Goal: Communication & Community: Answer question/provide support

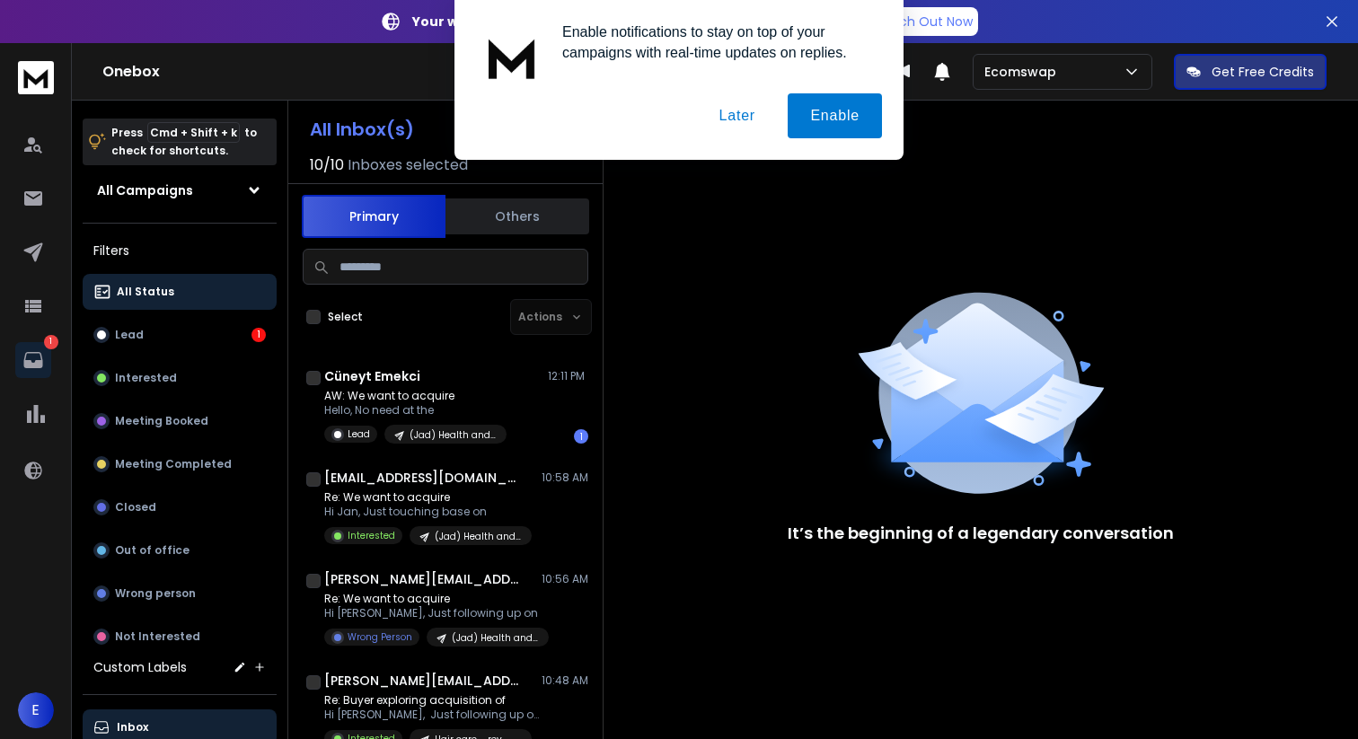
click at [739, 112] on button "Later" at bounding box center [736, 115] width 81 height 45
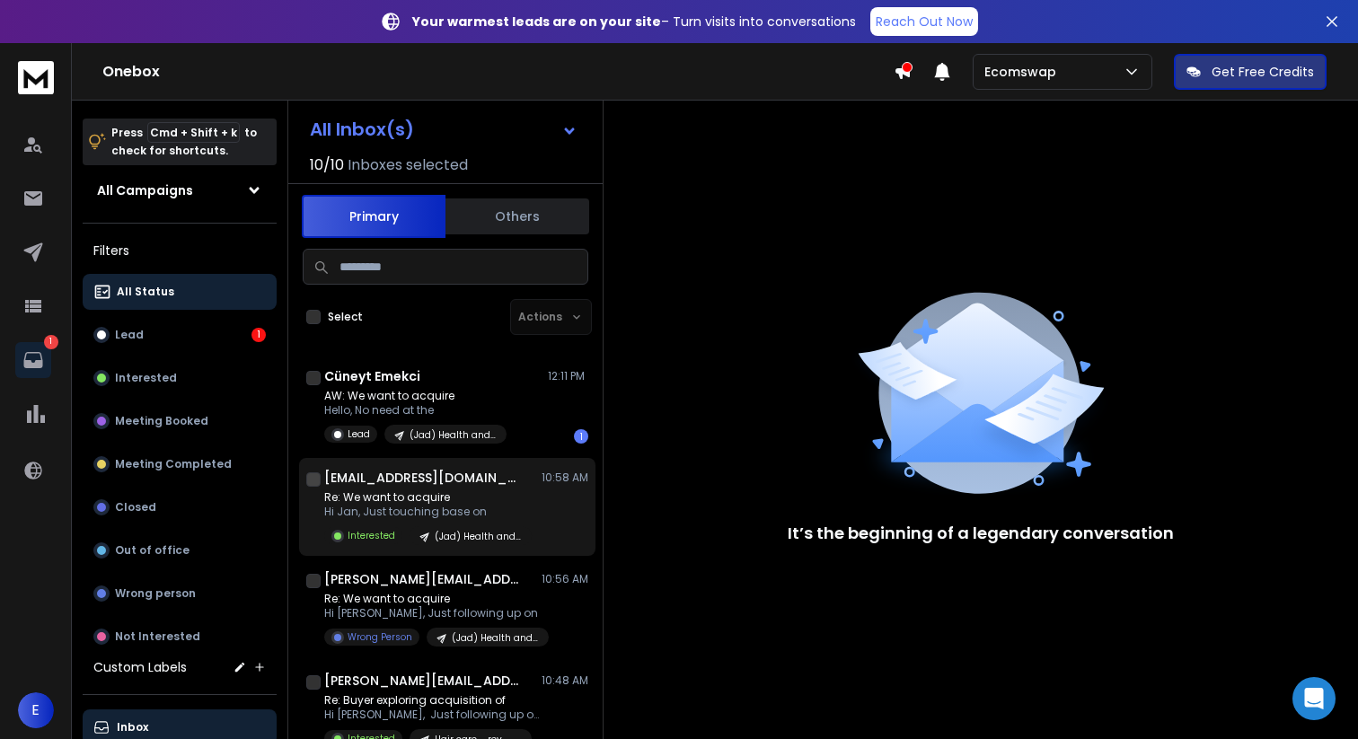
click at [443, 497] on p "Re: We want to acquire" at bounding box center [427, 497] width 207 height 14
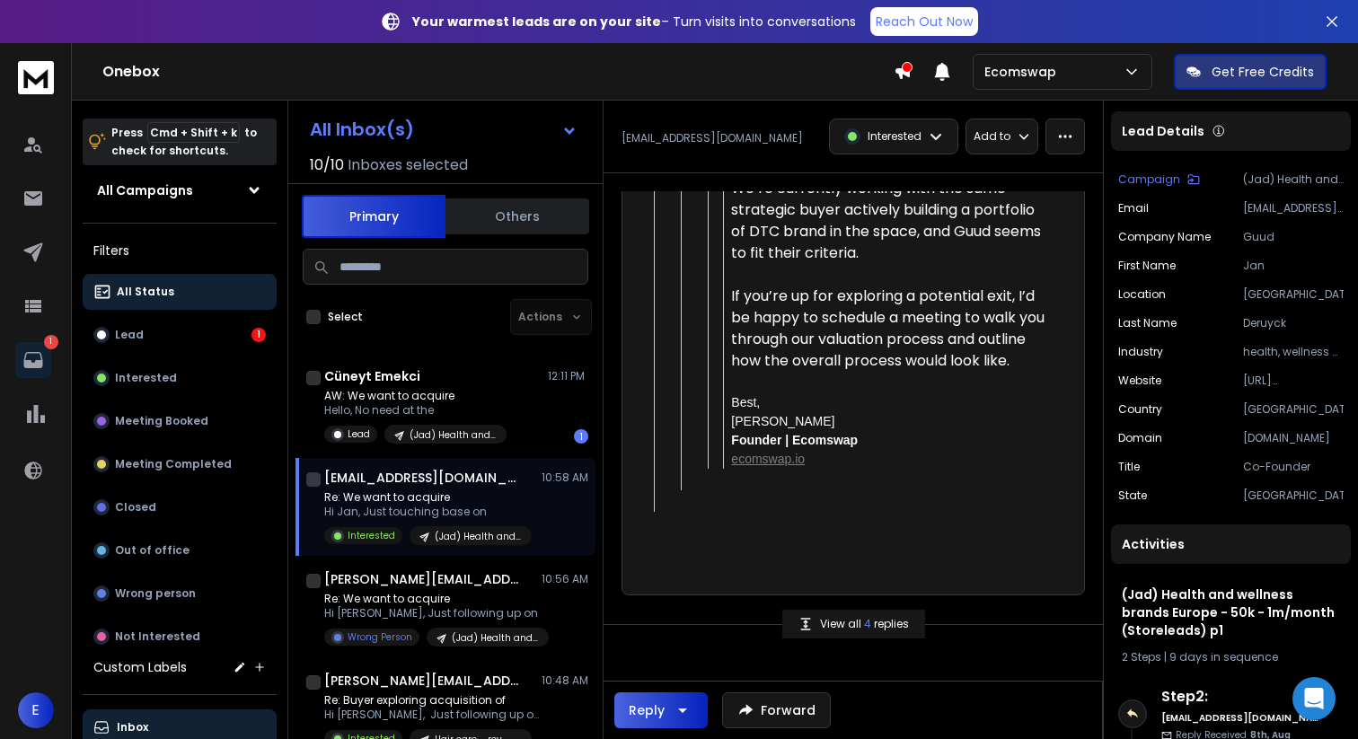
scroll to position [1589, 0]
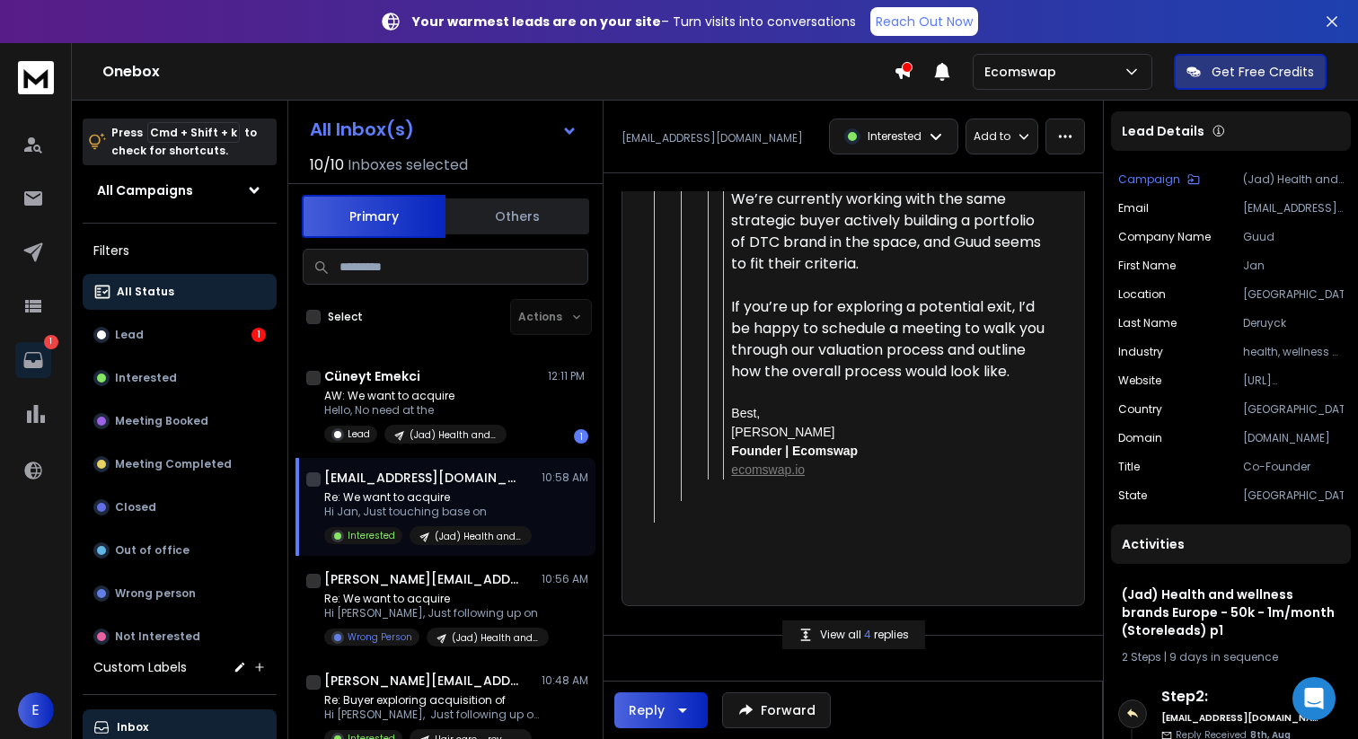
click at [872, 630] on p "View all 4 replies" at bounding box center [864, 635] width 89 height 14
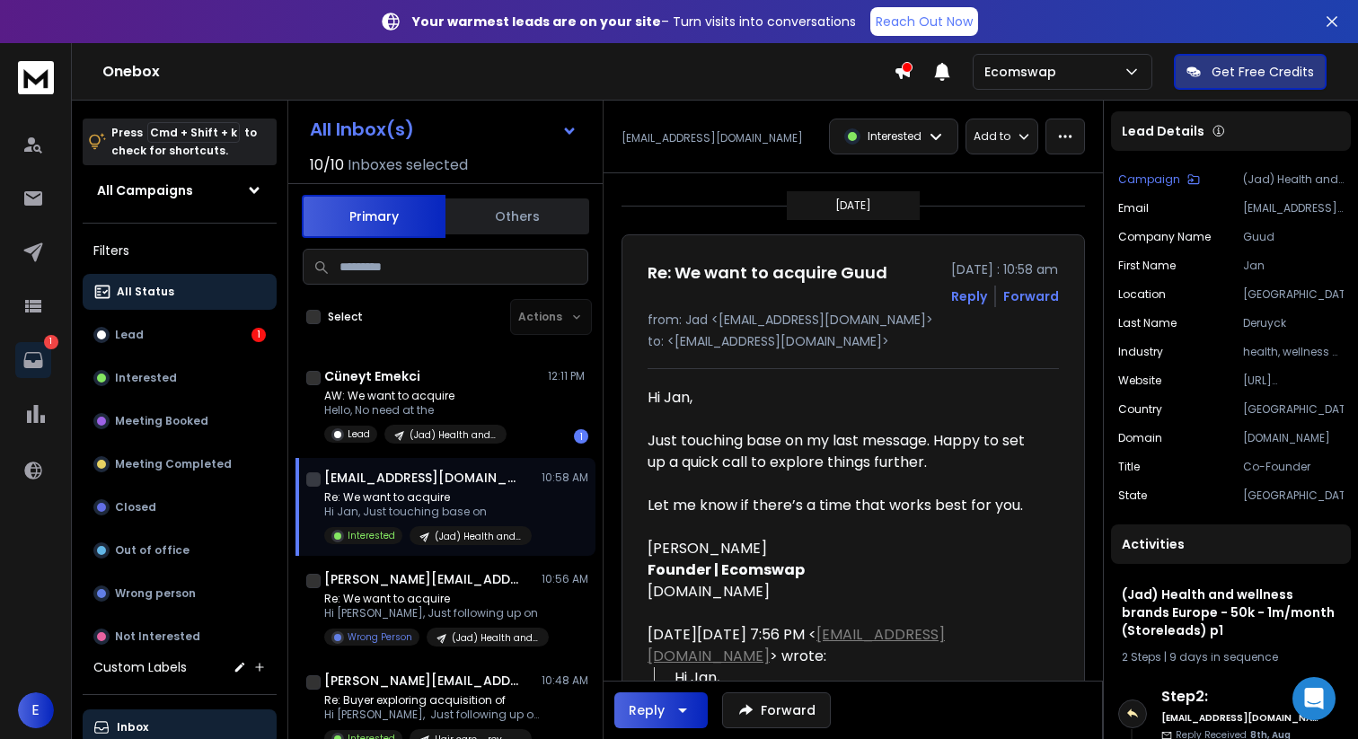
scroll to position [49, 0]
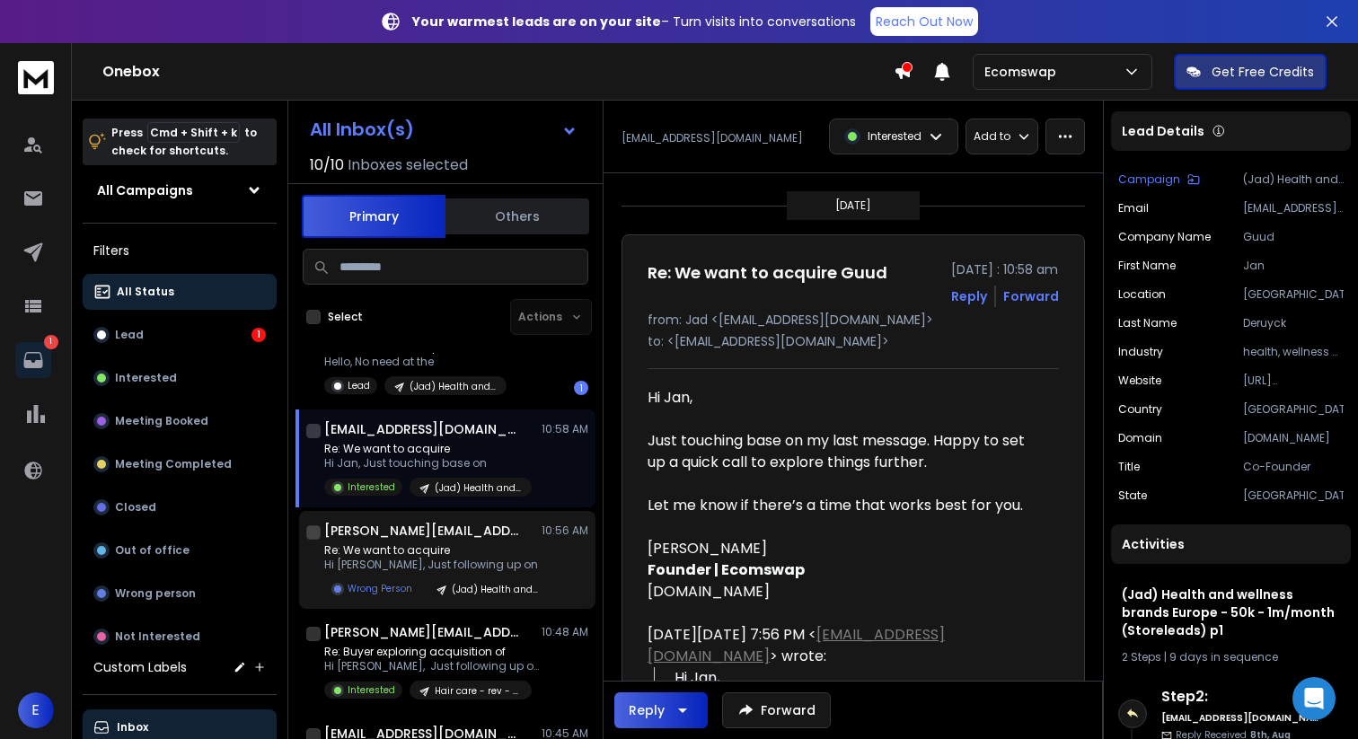
click at [526, 551] on p "Re: We want to acquire" at bounding box center [432, 550] width 216 height 14
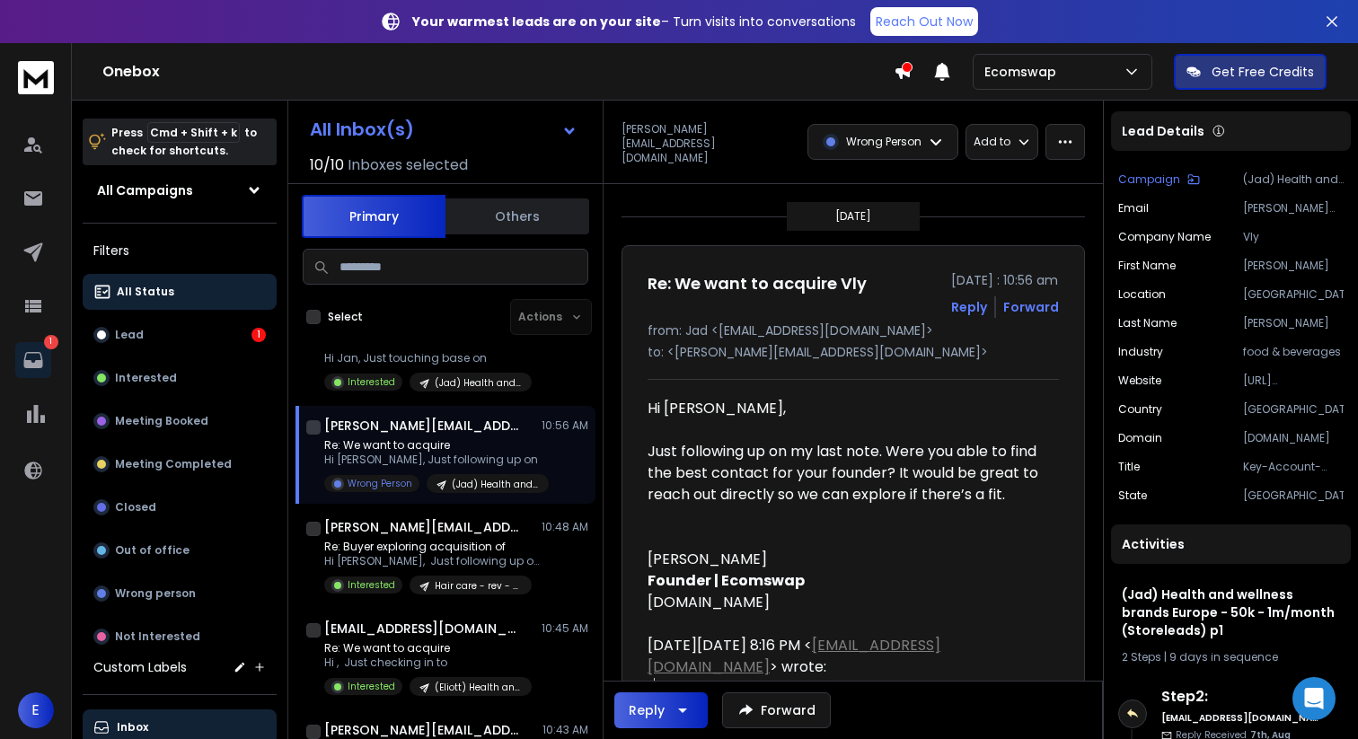
scroll to position [193, 0]
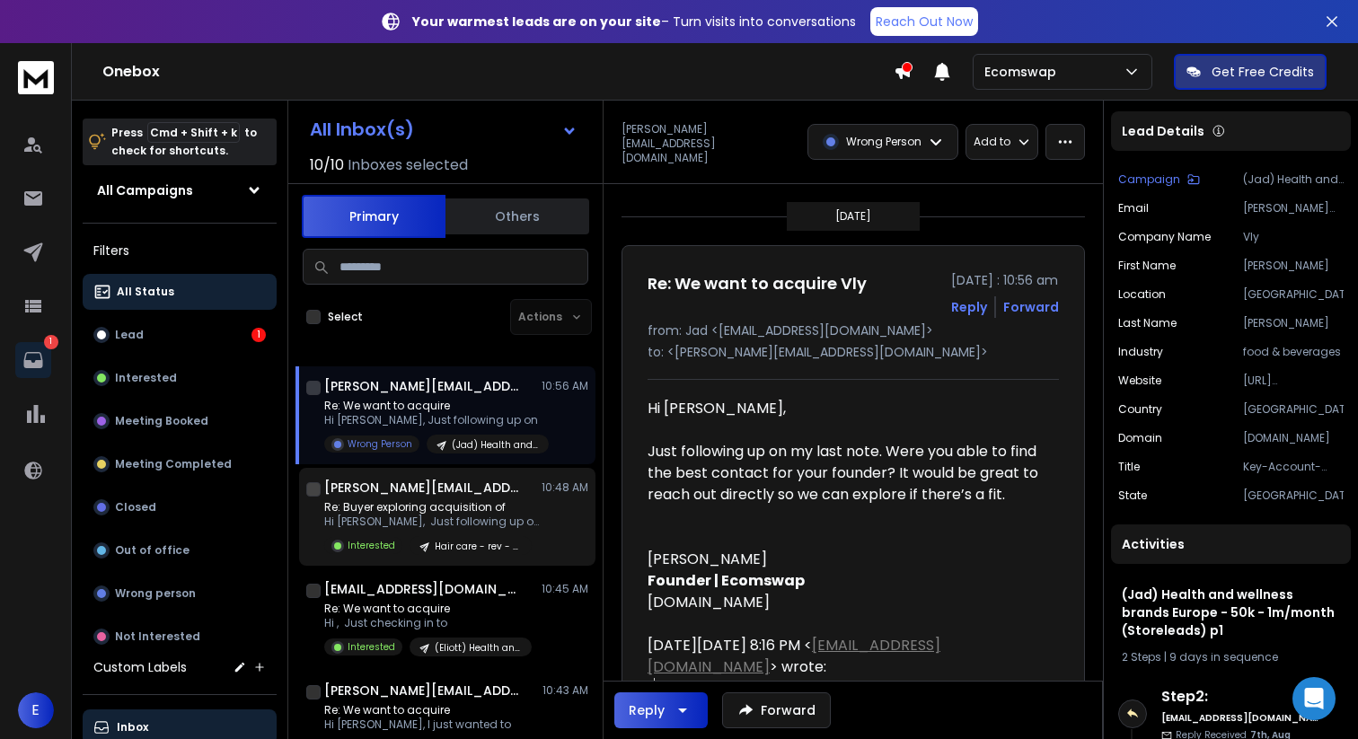
click at [468, 505] on p "Re: Buyer exploring acquisition of" at bounding box center [432, 507] width 216 height 14
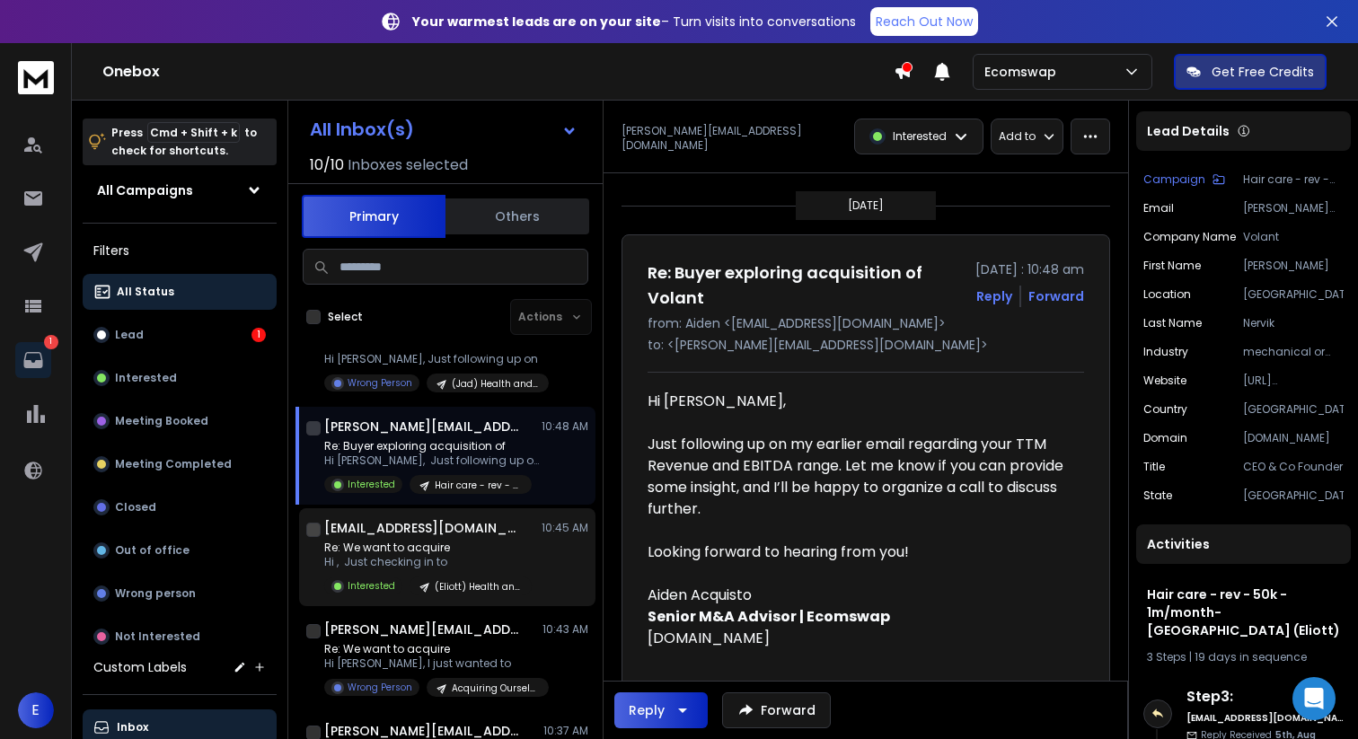
scroll to position [260, 0]
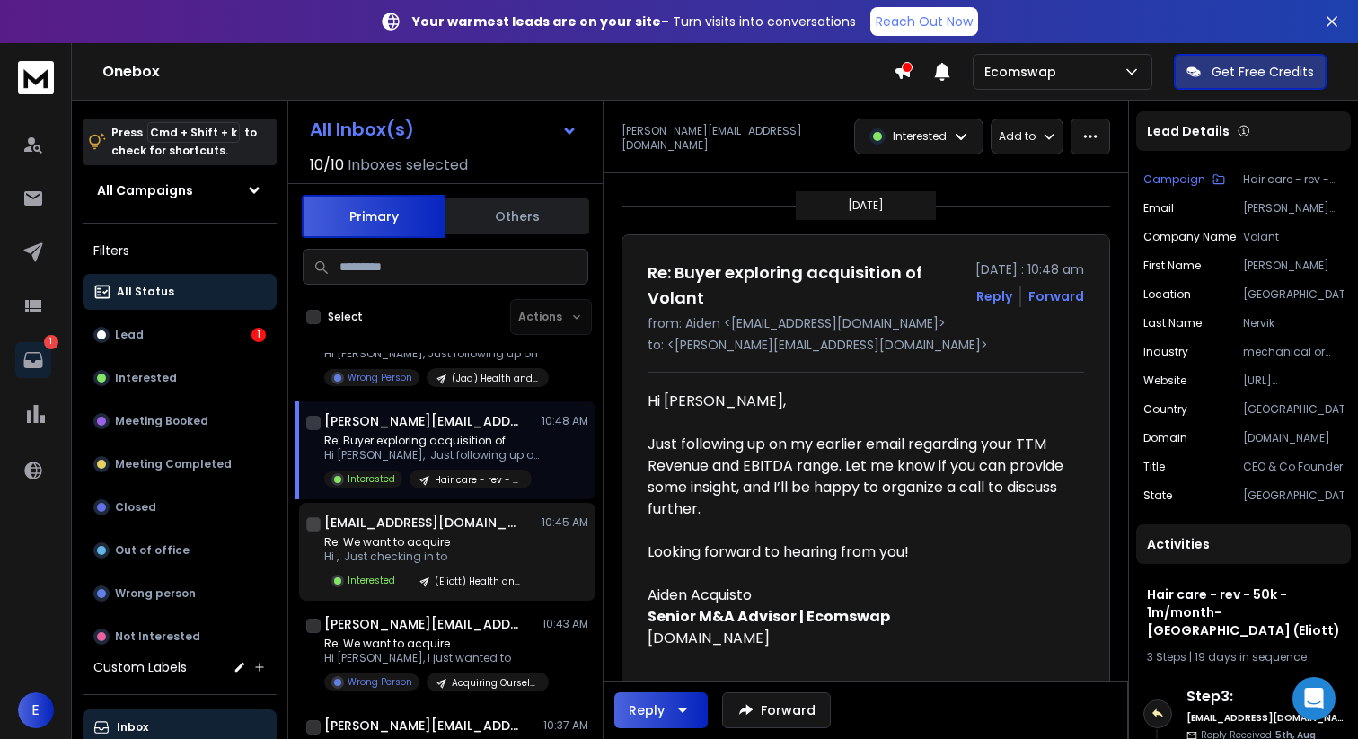
click at [470, 539] on p "Re: We want to acquire" at bounding box center [427, 542] width 207 height 14
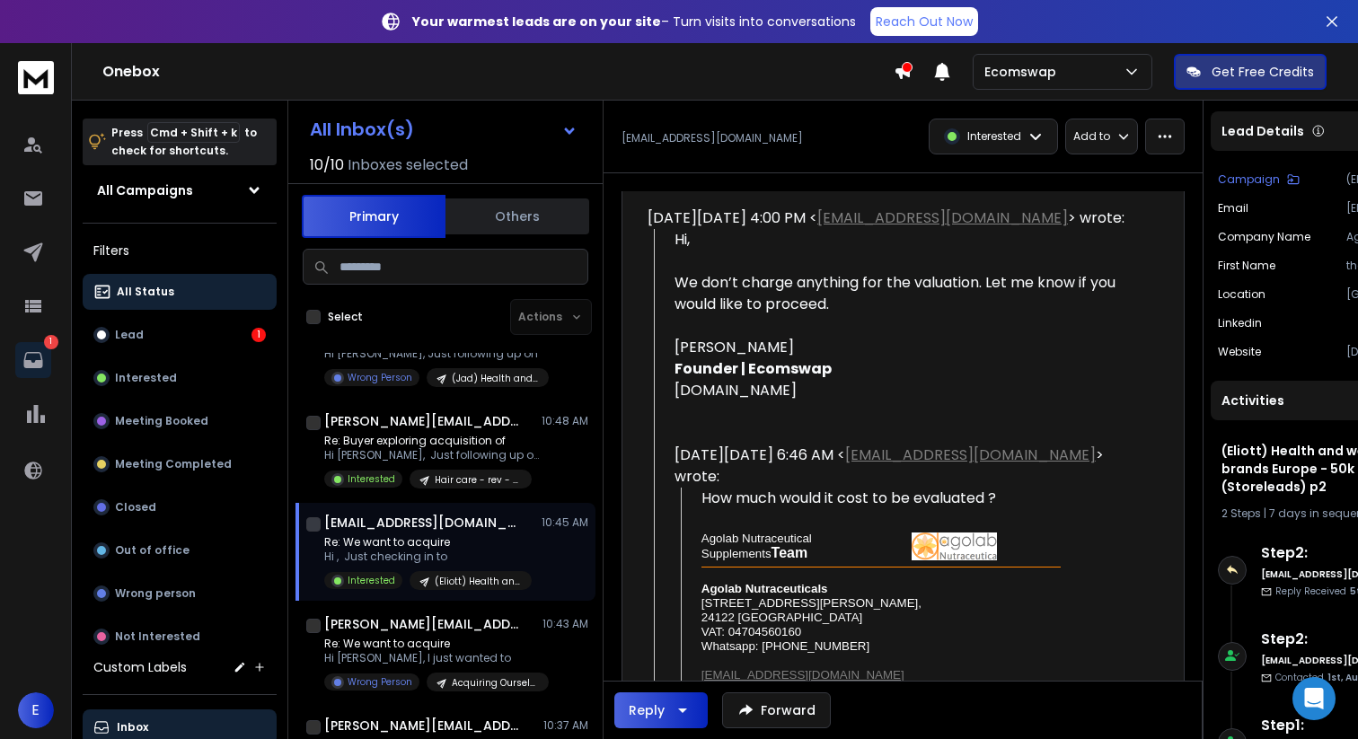
scroll to position [403, 0]
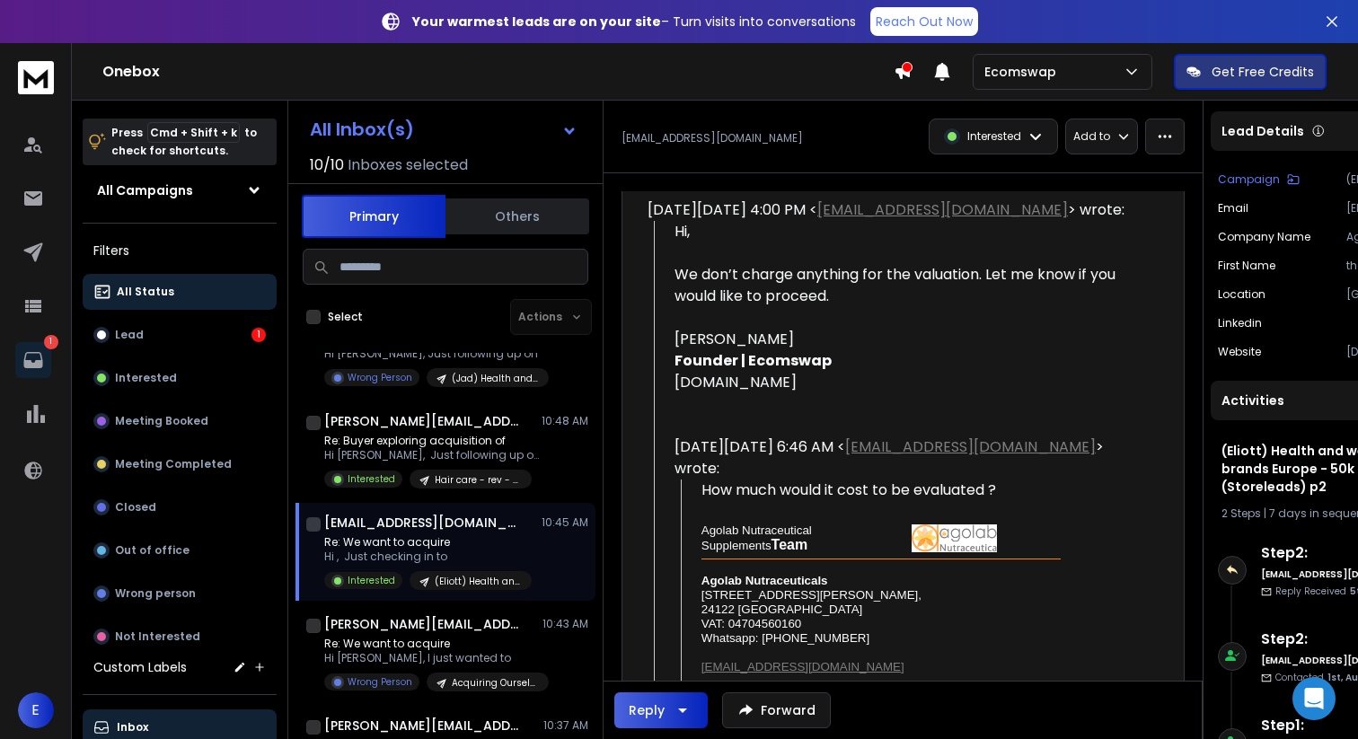
click at [452, 528] on h1 "[EMAIL_ADDRESS][DOMAIN_NAME]" at bounding box center [423, 523] width 198 height 18
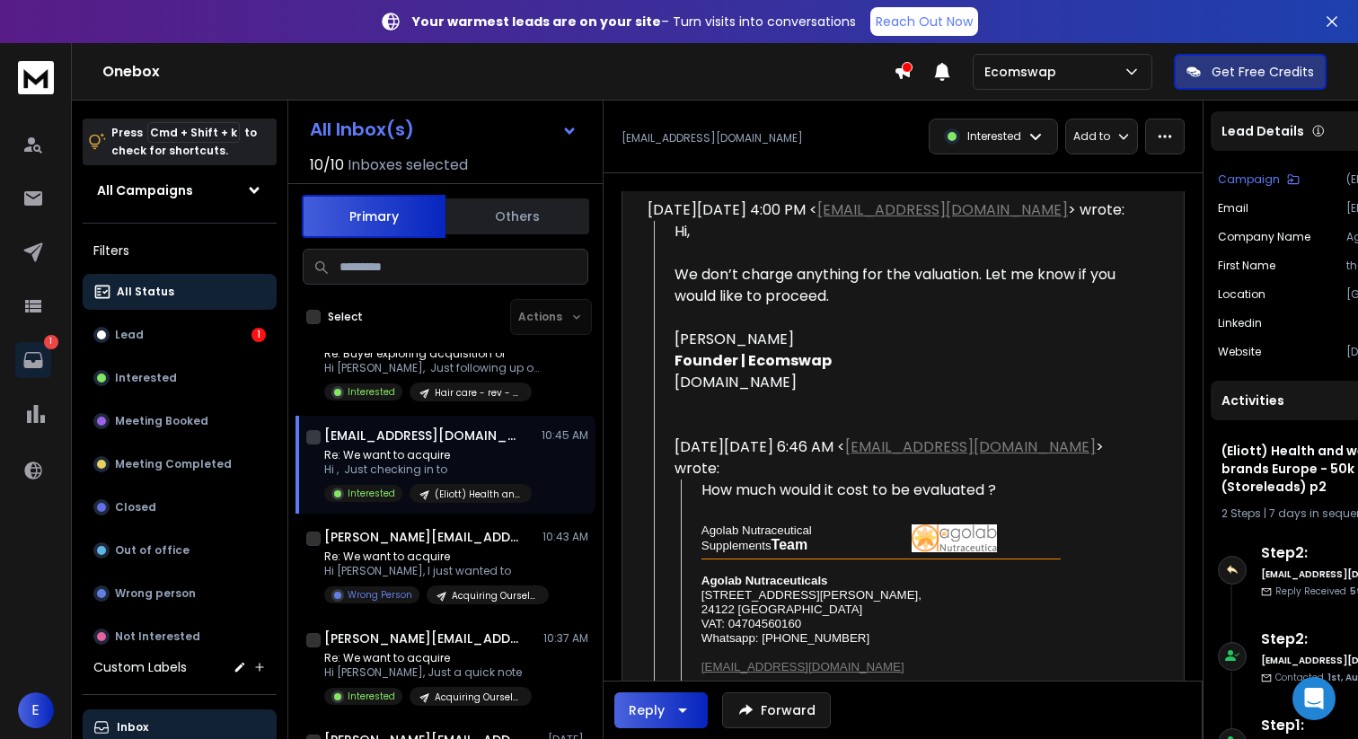
scroll to position [349, 0]
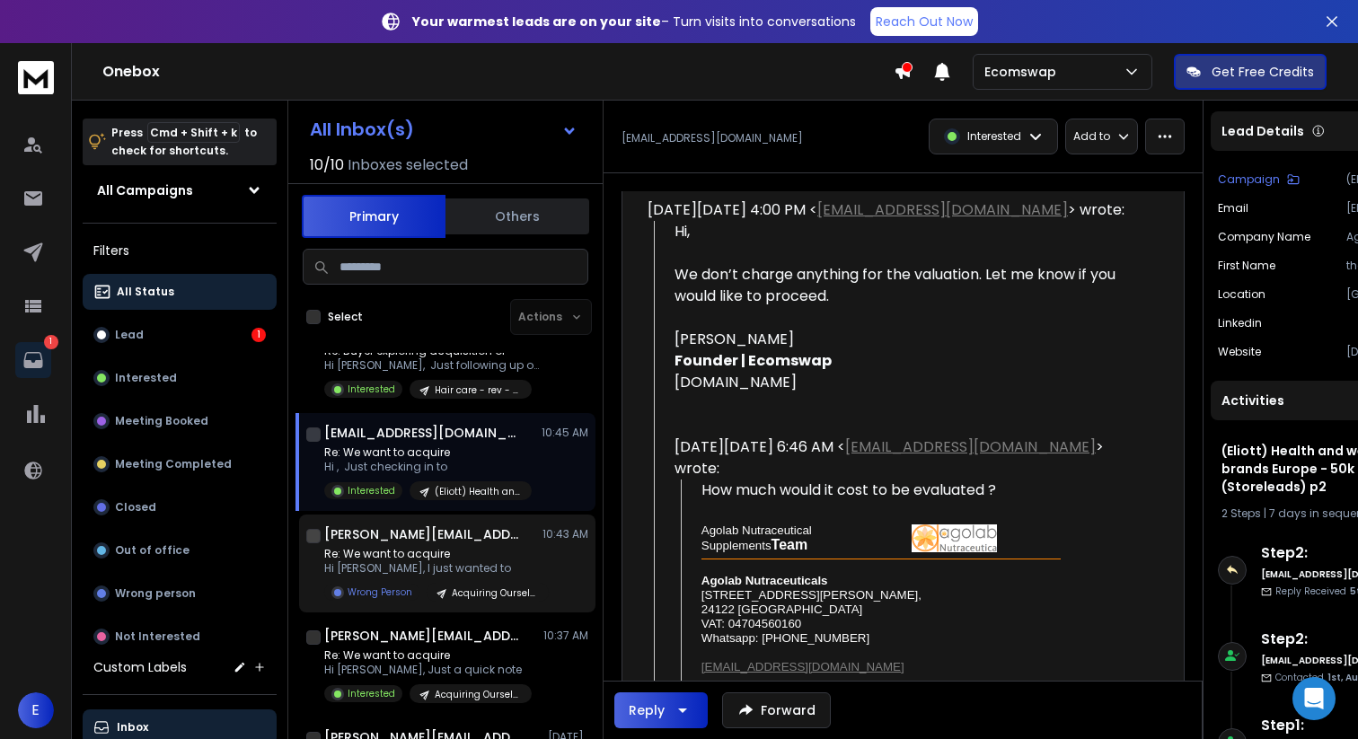
click at [455, 551] on p "Re: We want to acquire" at bounding box center [432, 554] width 216 height 14
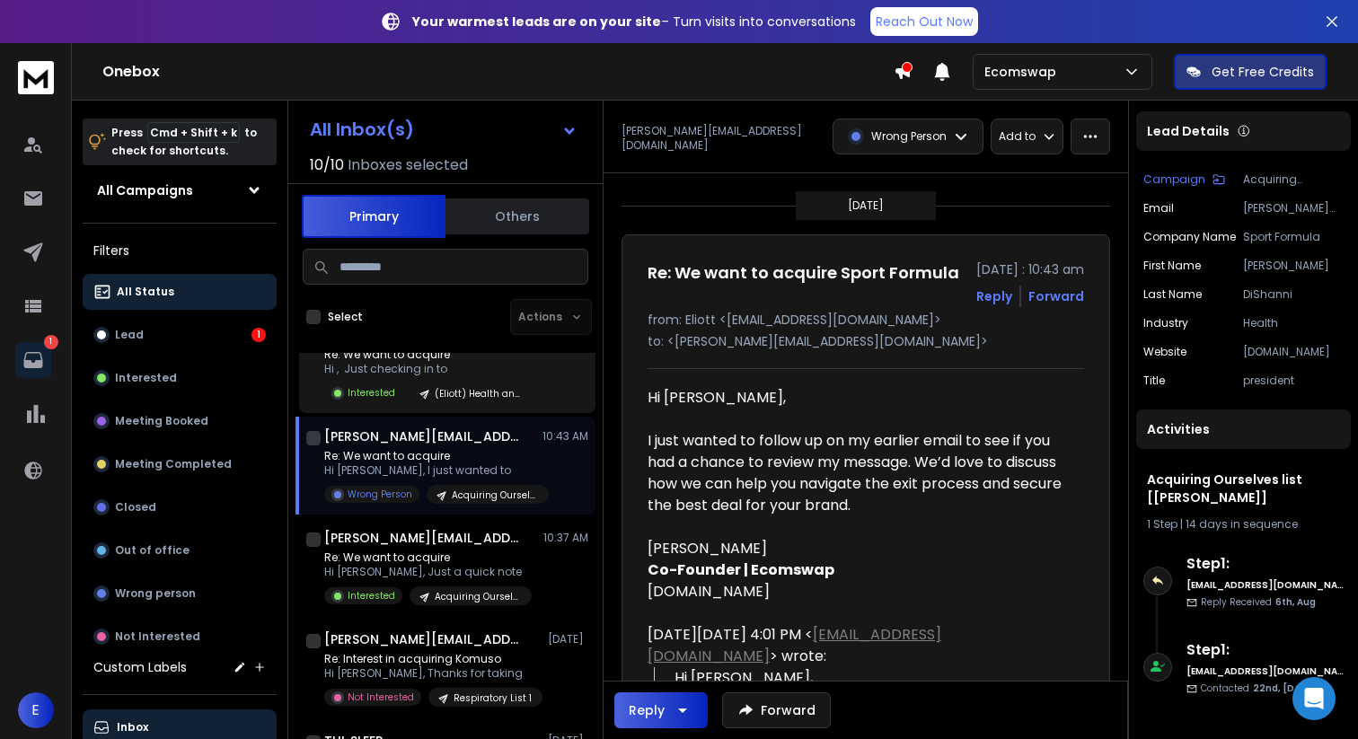
scroll to position [453, 0]
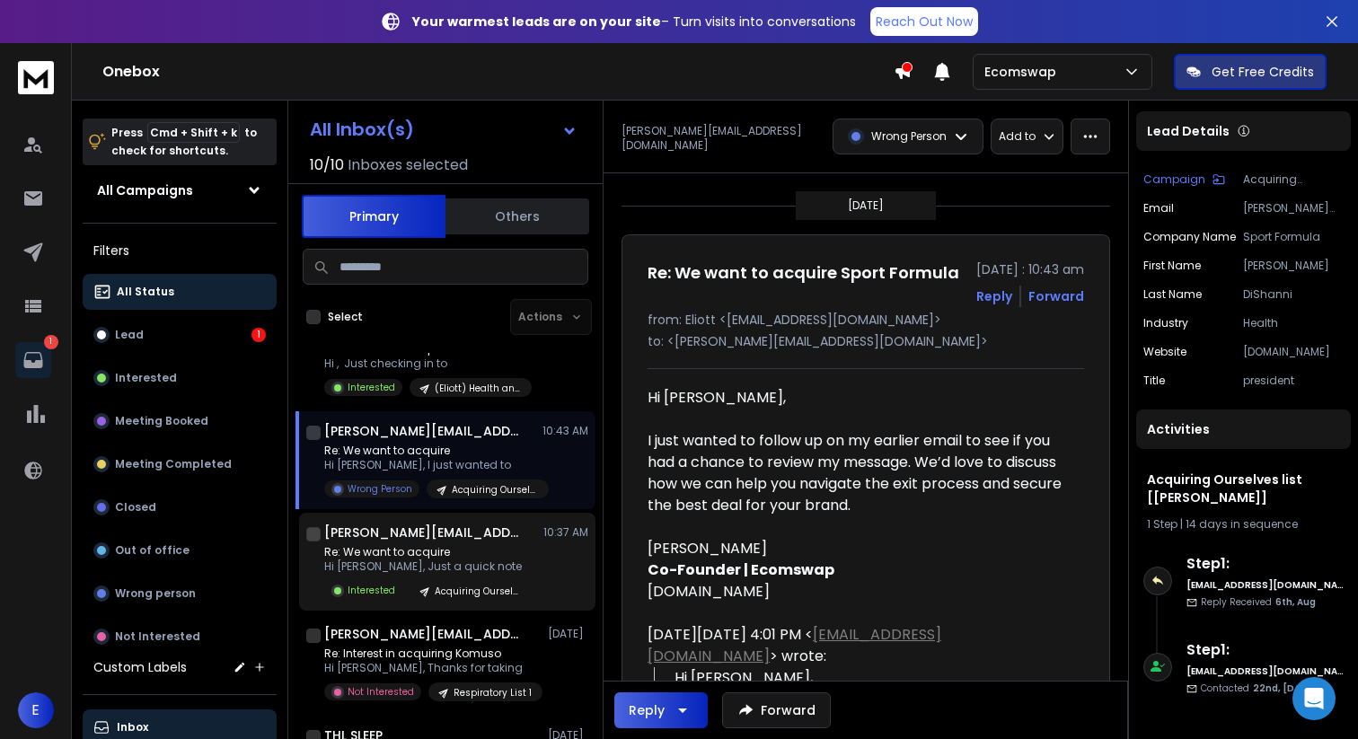
click at [469, 536] on div "[PERSON_NAME][EMAIL_ADDRESS][DOMAIN_NAME] 10:37 AM" at bounding box center [456, 533] width 264 height 18
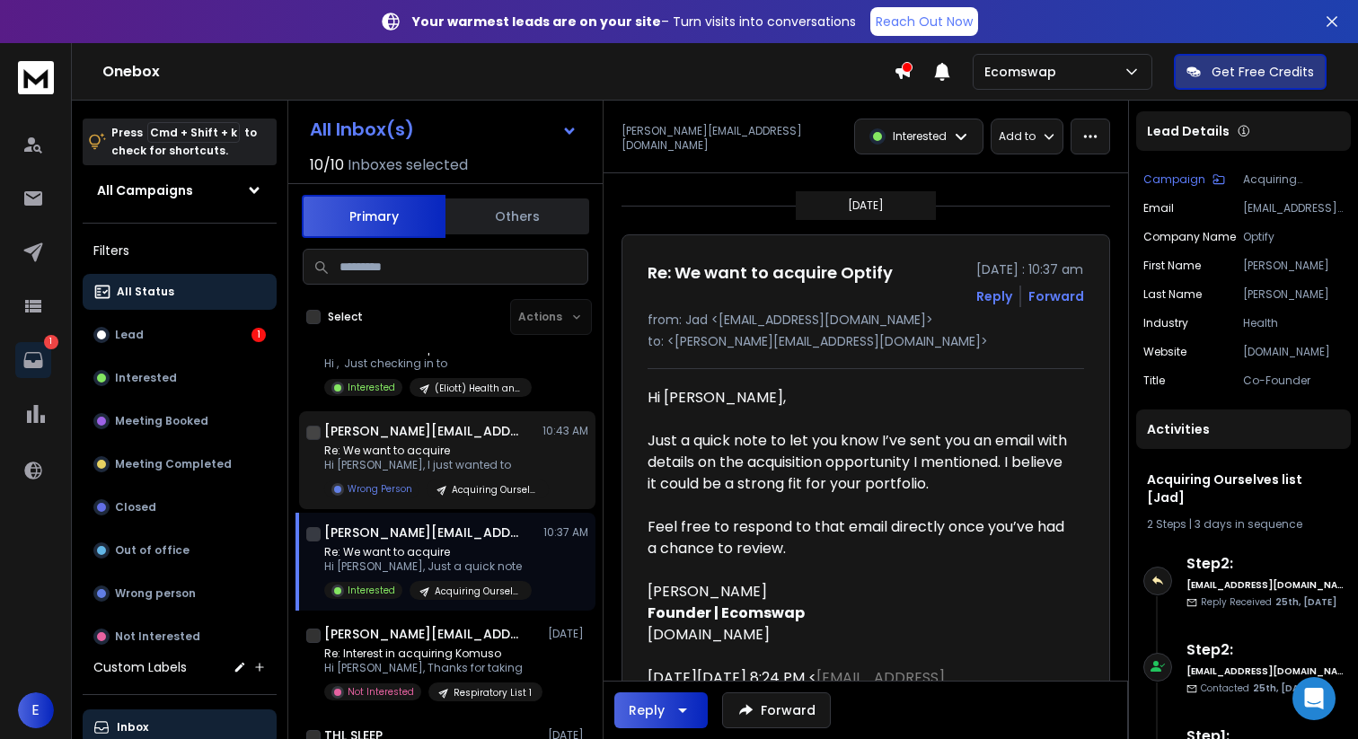
click at [435, 436] on h1 "[PERSON_NAME][EMAIL_ADDRESS][DOMAIN_NAME]" at bounding box center [423, 431] width 198 height 18
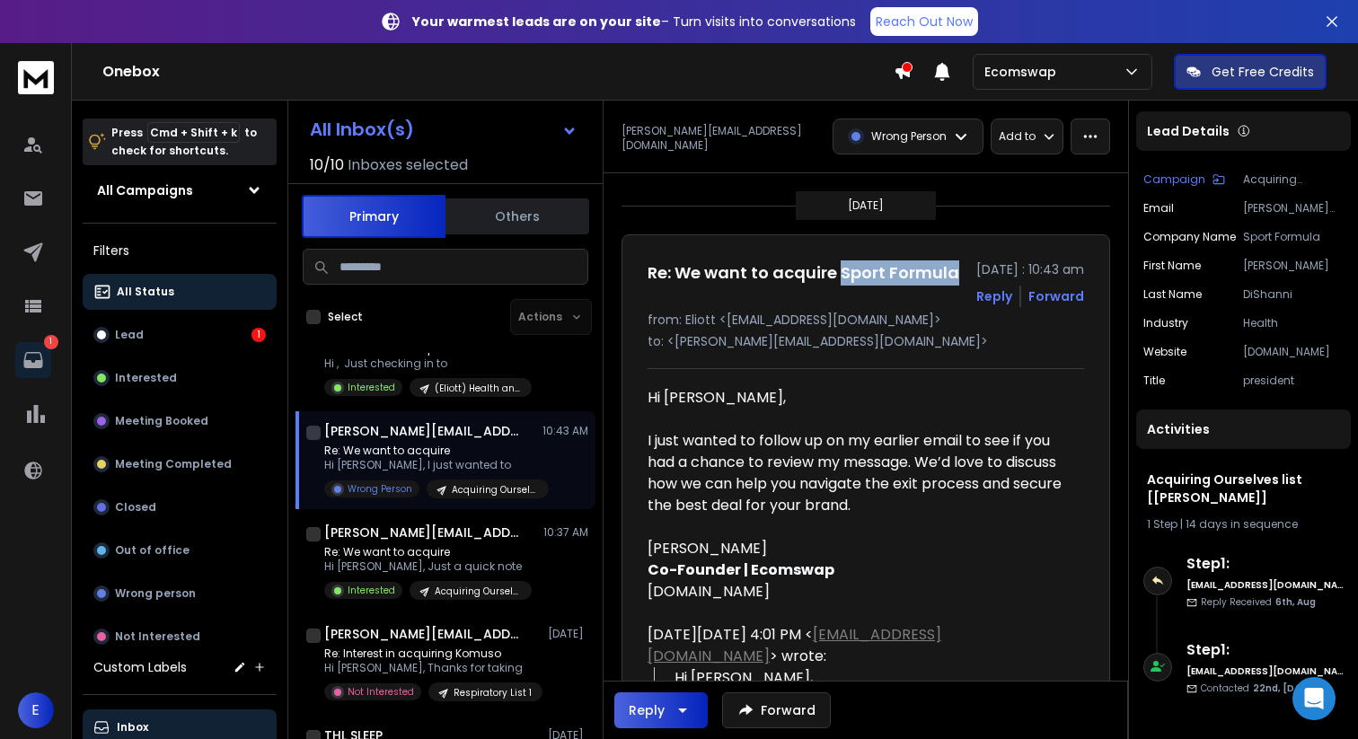
drag, startPoint x: 811, startPoint y: 287, endPoint x: 841, endPoint y: 270, distance: 33.8
click at [841, 270] on h1 "Re: We want to acquire Sport Formula" at bounding box center [804, 272] width 312 height 25
copy h1 "Sport Formula"
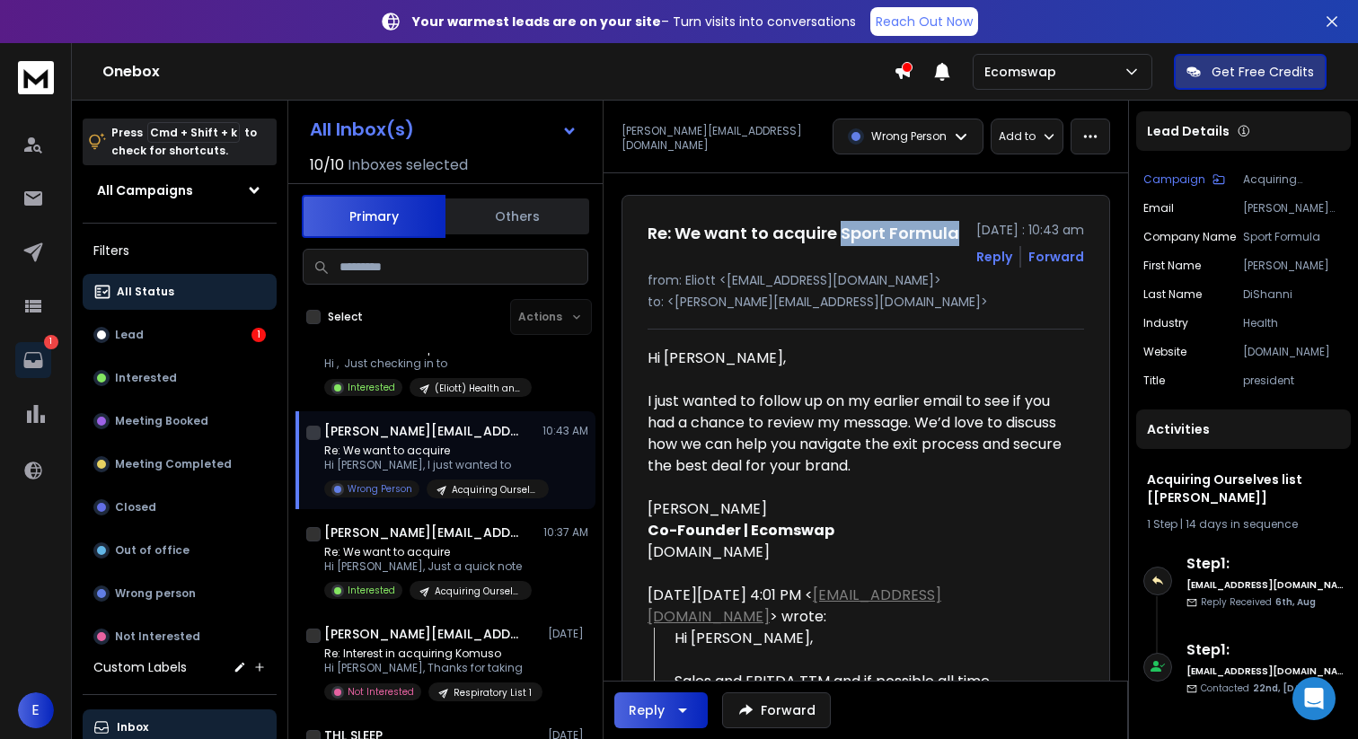
scroll to position [41, 0]
click at [865, 419] on div "I just wanted to follow up on my earlier email to see if you had a chance to re…" at bounding box center [859, 432] width 422 height 86
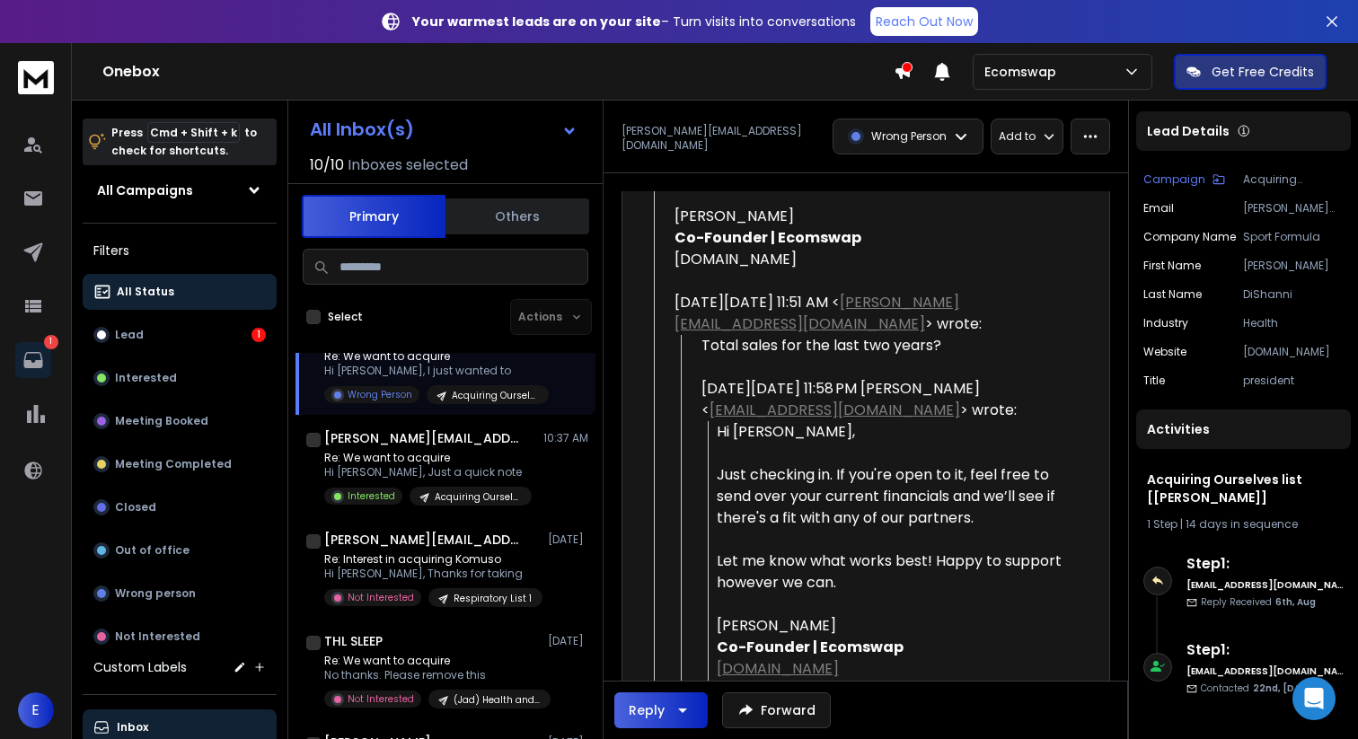
scroll to position [564, 0]
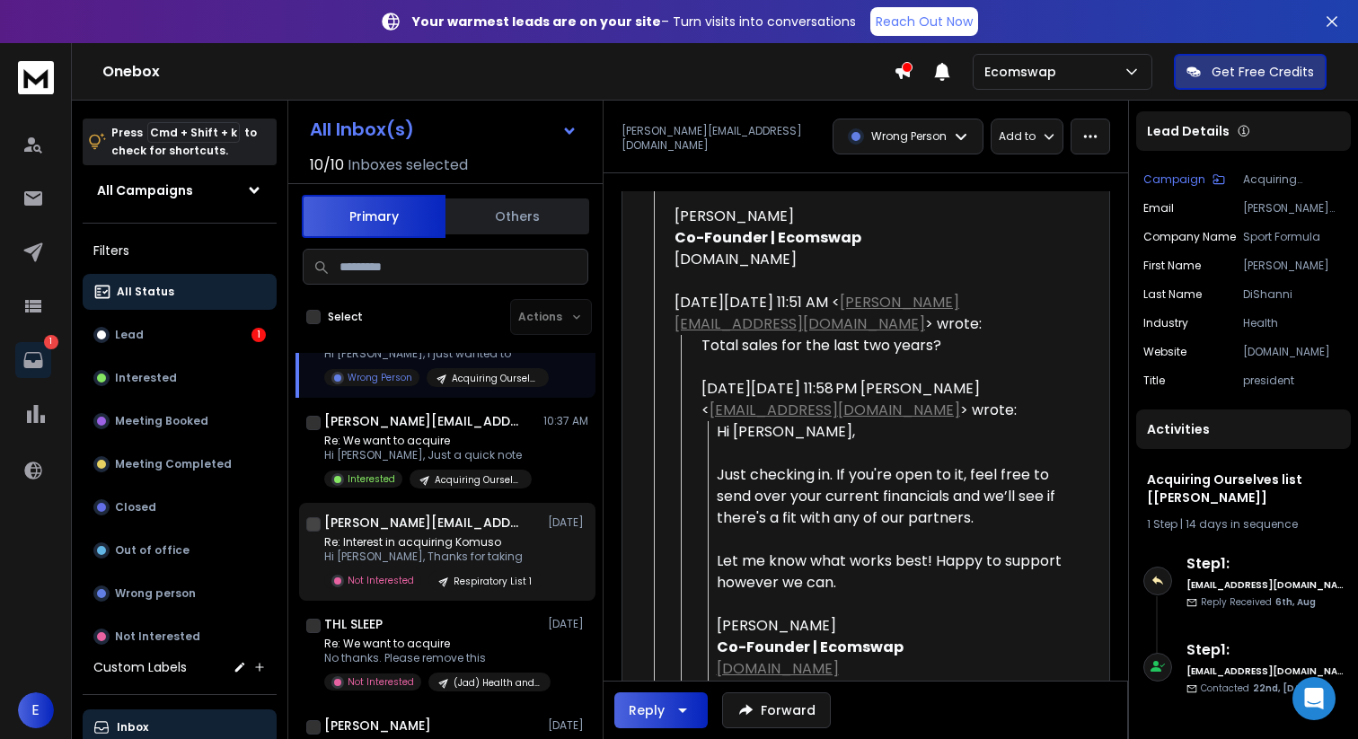
click at [455, 532] on div "[PERSON_NAME][EMAIL_ADDRESS][DOMAIN_NAME] [DATE] Re: Interest in acquiring [PER…" at bounding box center [456, 552] width 264 height 76
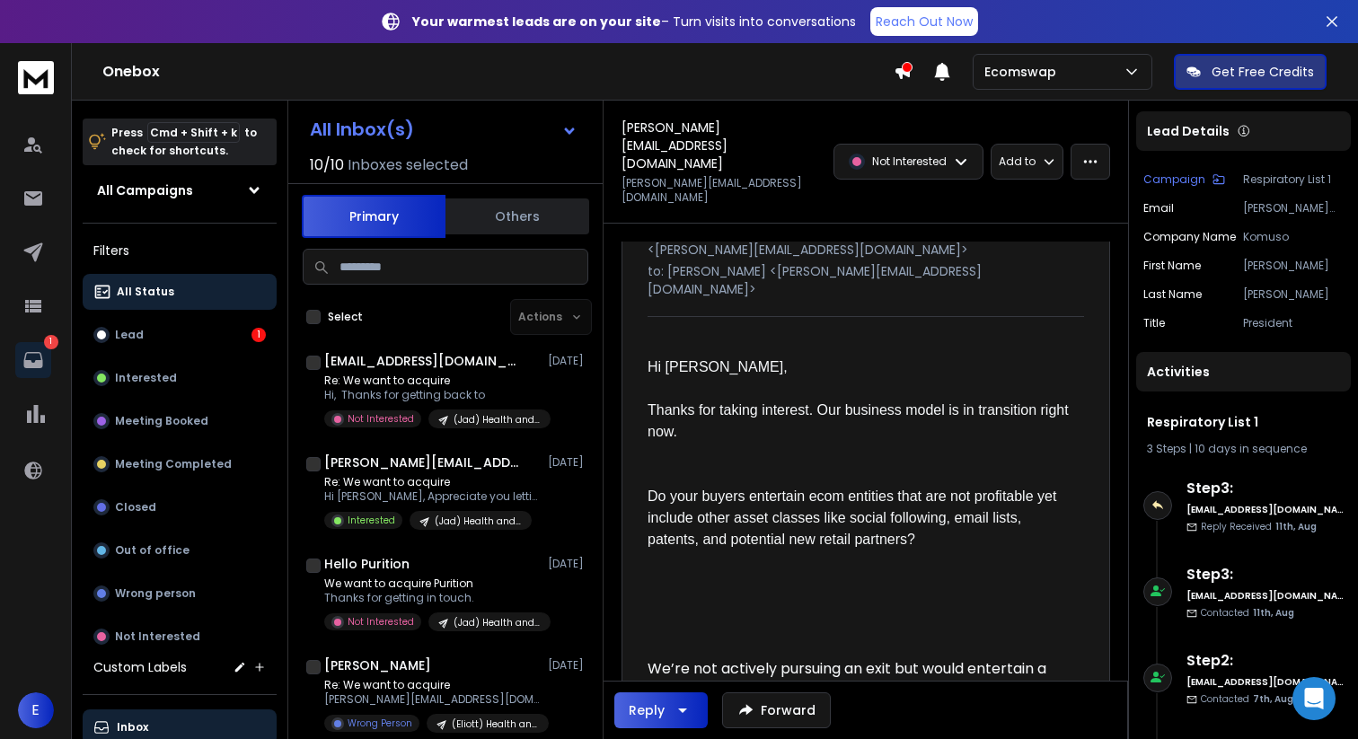
scroll to position [1031, 0]
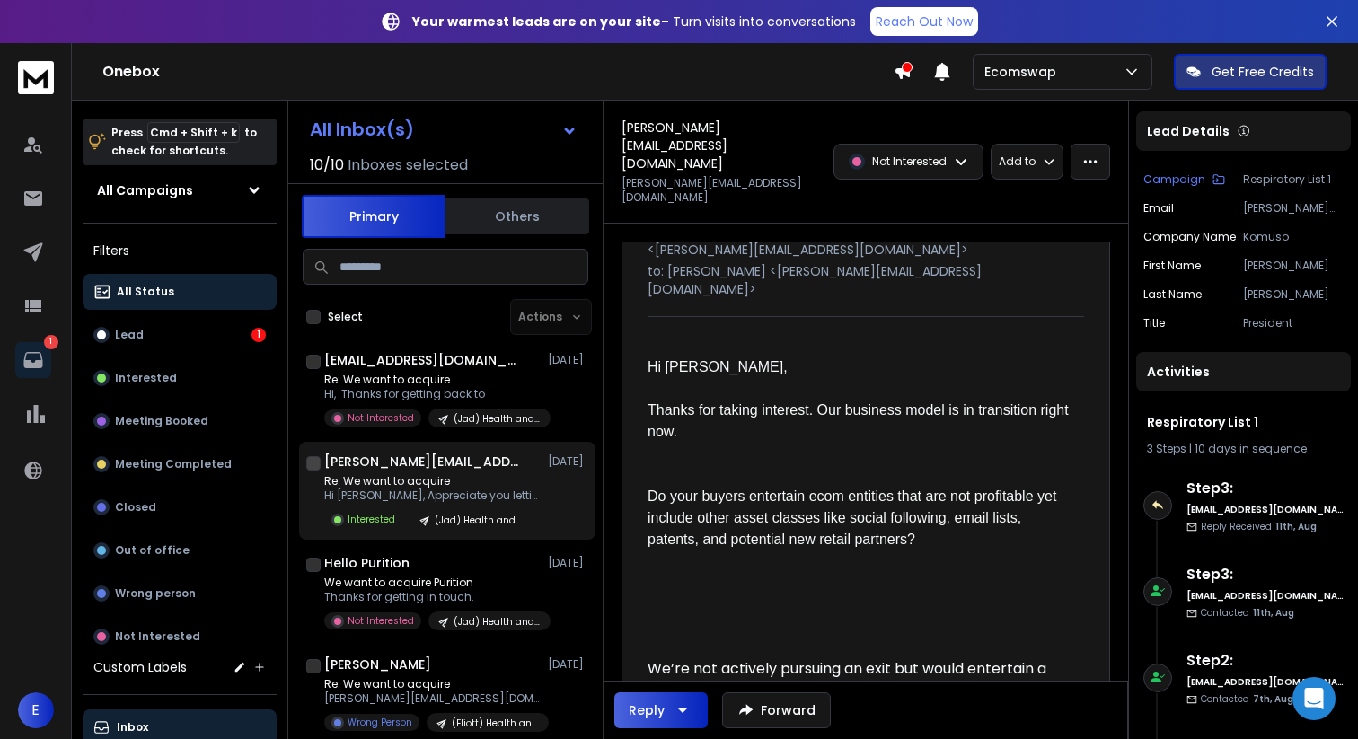
click at [412, 474] on p "Re: We want to acquire" at bounding box center [432, 481] width 216 height 14
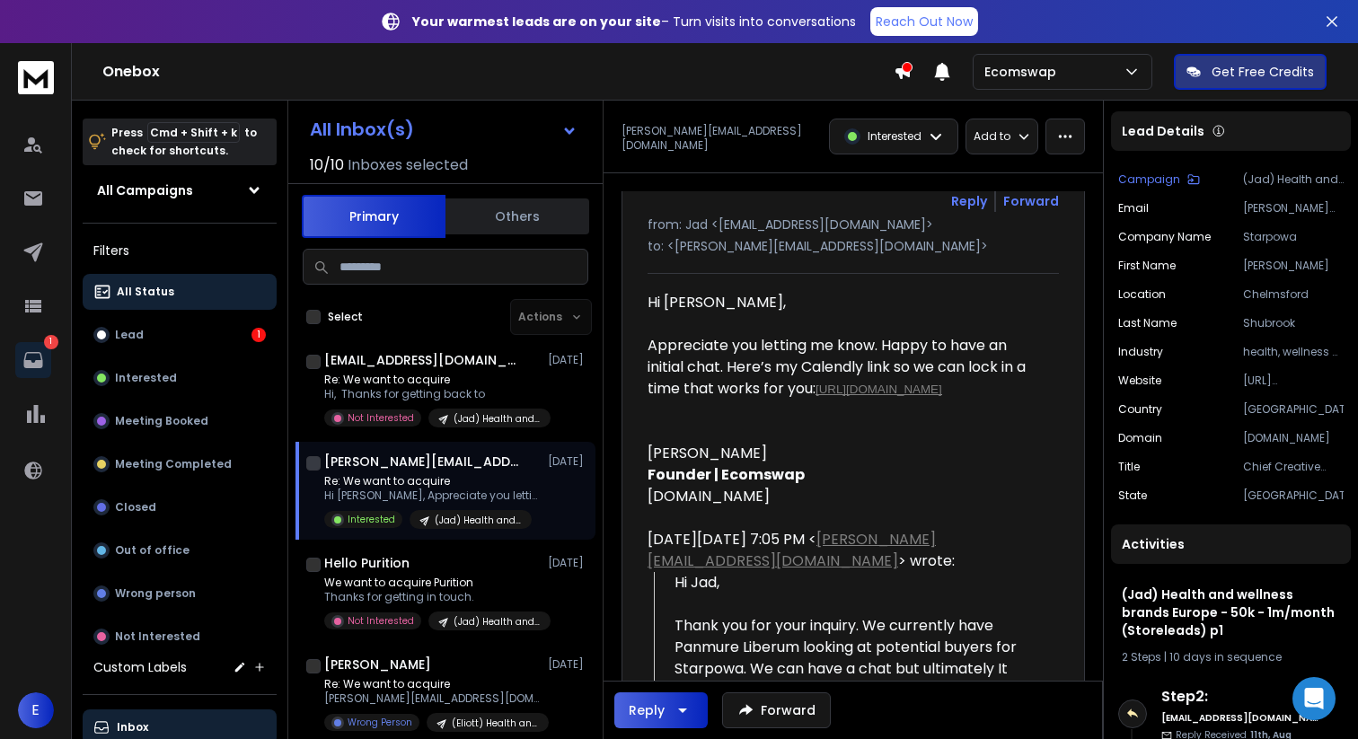
scroll to position [75, 0]
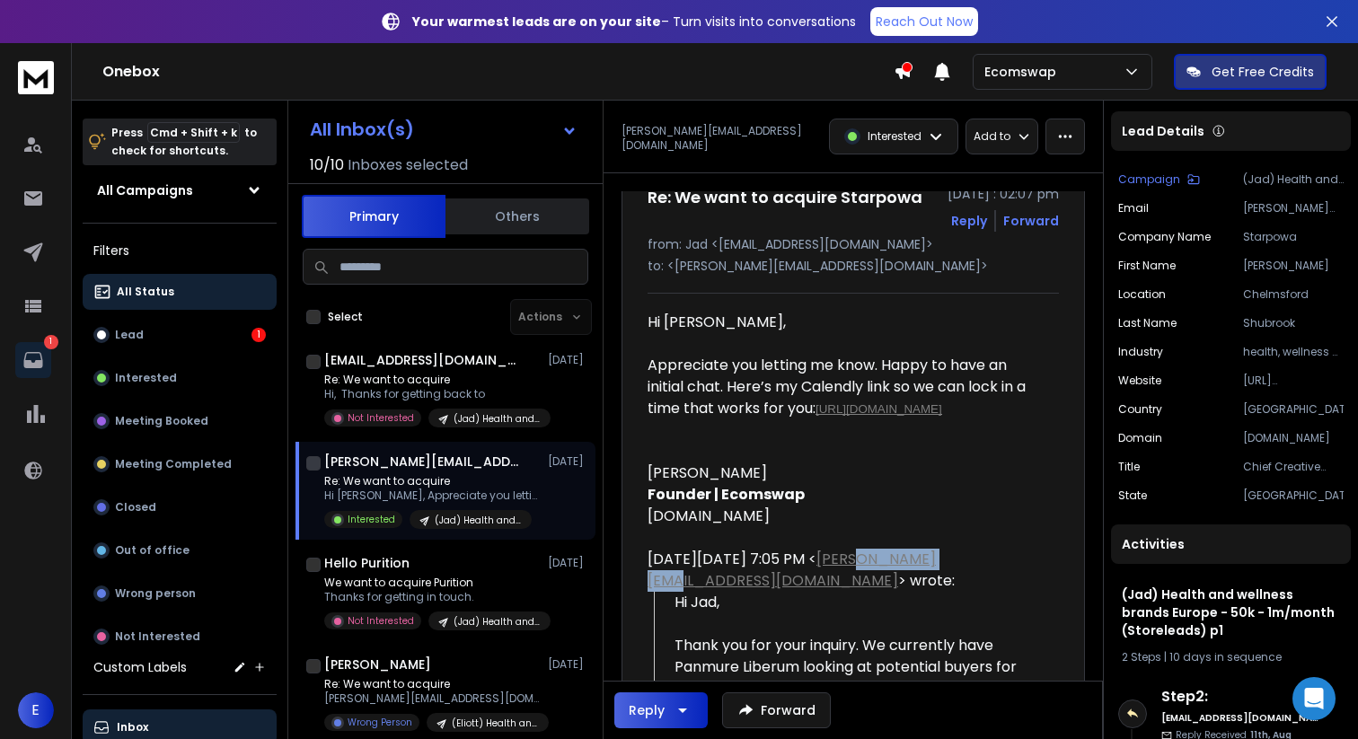
drag, startPoint x: 808, startPoint y: 612, endPoint x: 702, endPoint y: 605, distance: 105.3
click at [702, 592] on div "[DATE][DATE] 7:05 PM < [PERSON_NAME][EMAIL_ADDRESS][DOMAIN_NAME] > wrote:" at bounding box center [846, 570] width 397 height 43
copy link "[DOMAIN_NAME]"
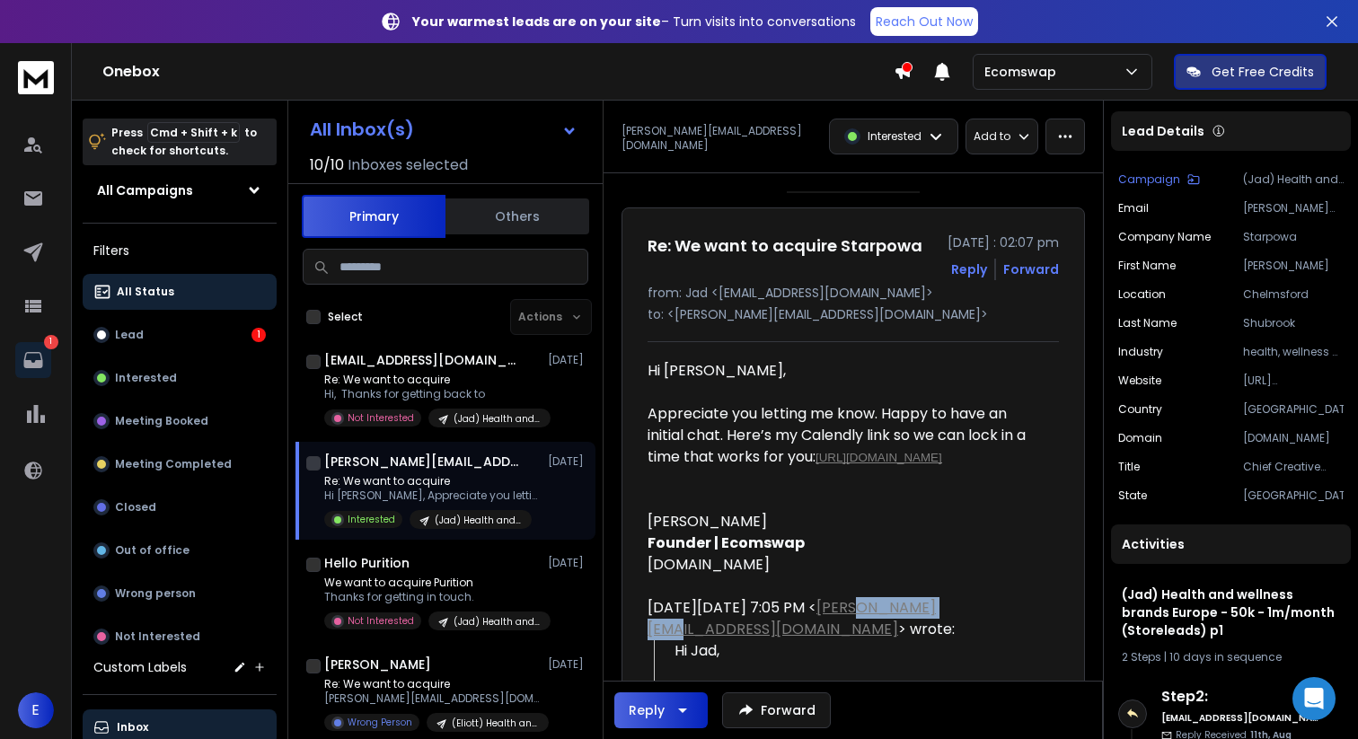
scroll to position [26, 0]
drag, startPoint x: 773, startPoint y: 322, endPoint x: 674, endPoint y: 321, distance: 99.7
click at [674, 321] on p "to: <[PERSON_NAME][EMAIL_ADDRESS][DOMAIN_NAME]>" at bounding box center [853, 315] width 411 height 18
copy p "[PERSON_NAME]"
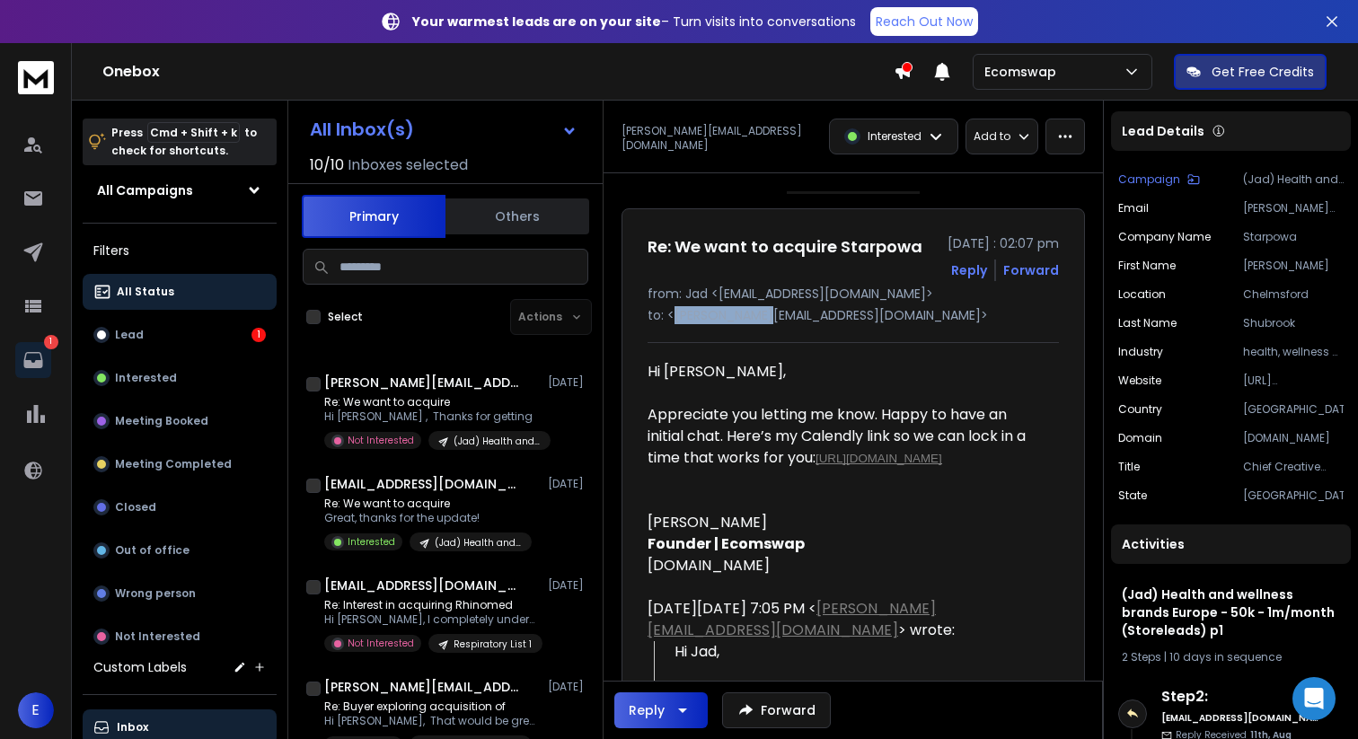
scroll to position [1520, 0]
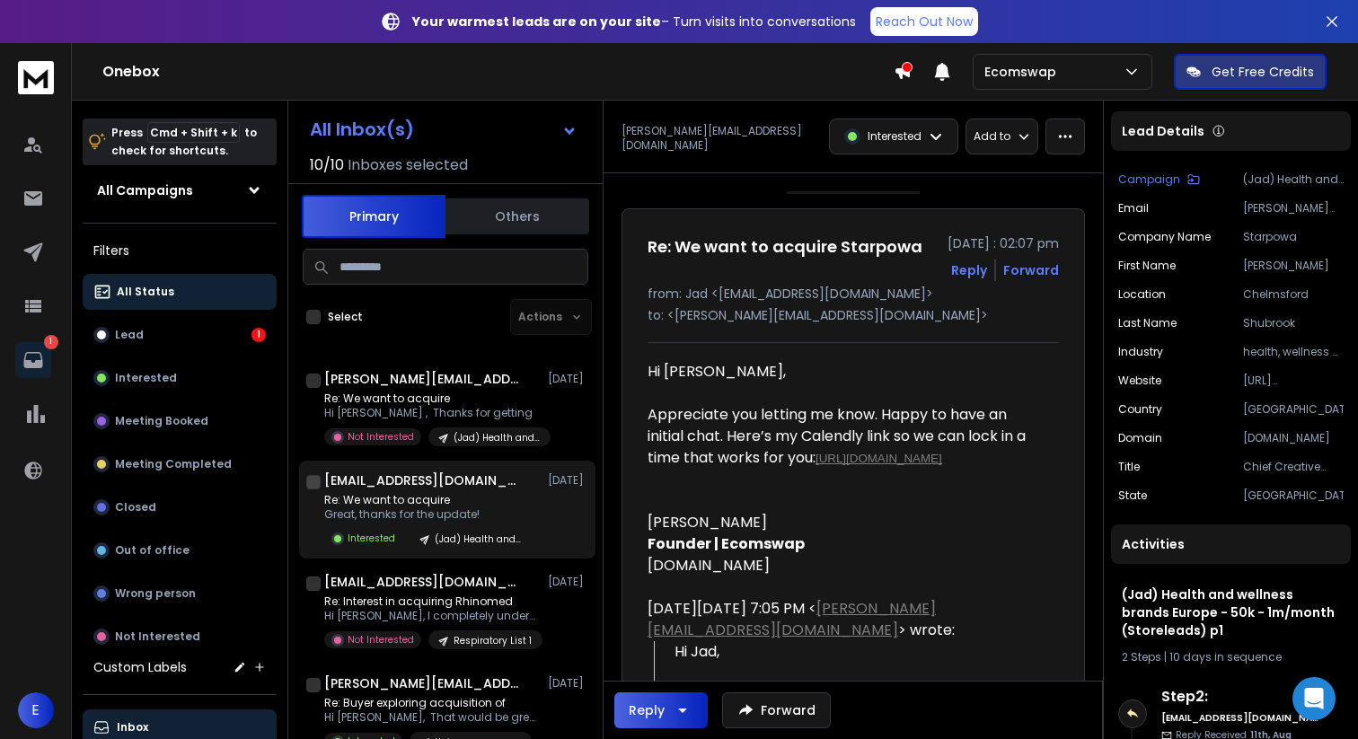
click at [421, 510] on p "Great, thanks for the update!" at bounding box center [427, 514] width 207 height 14
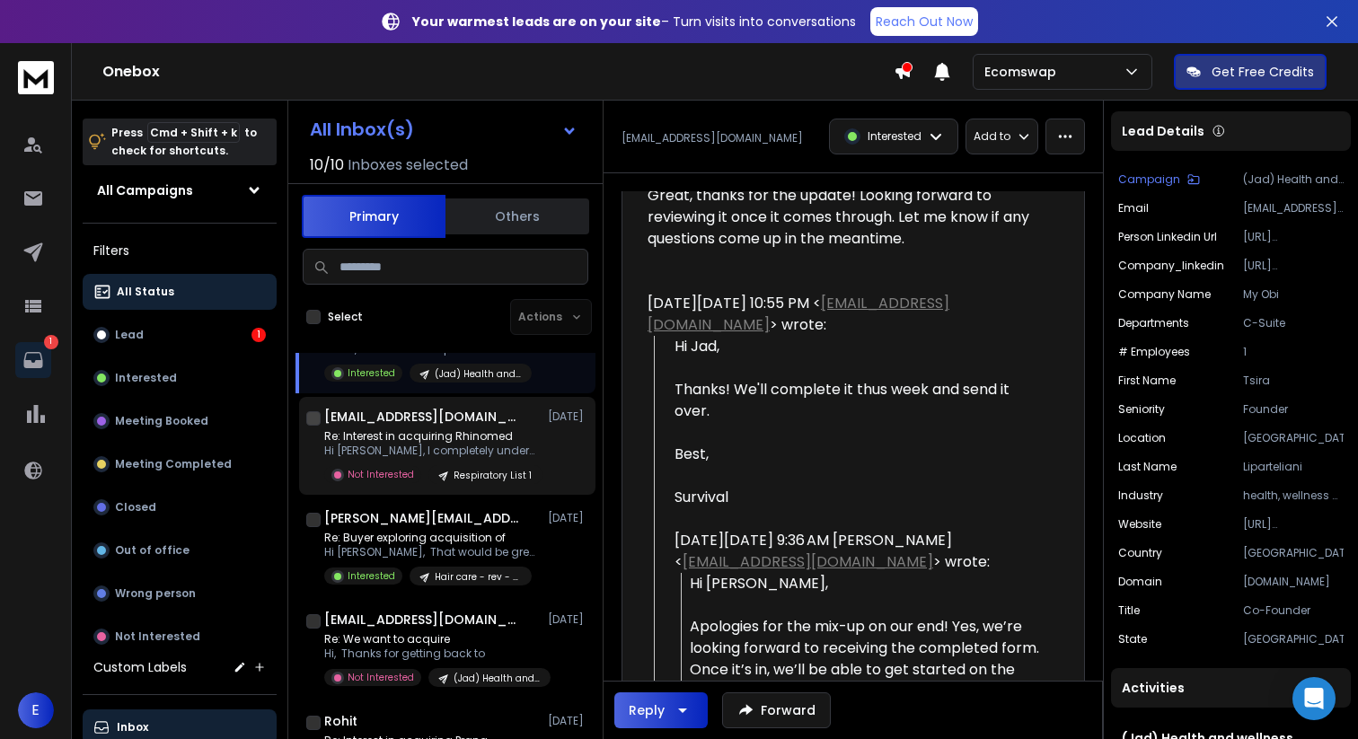
scroll to position [1744, 0]
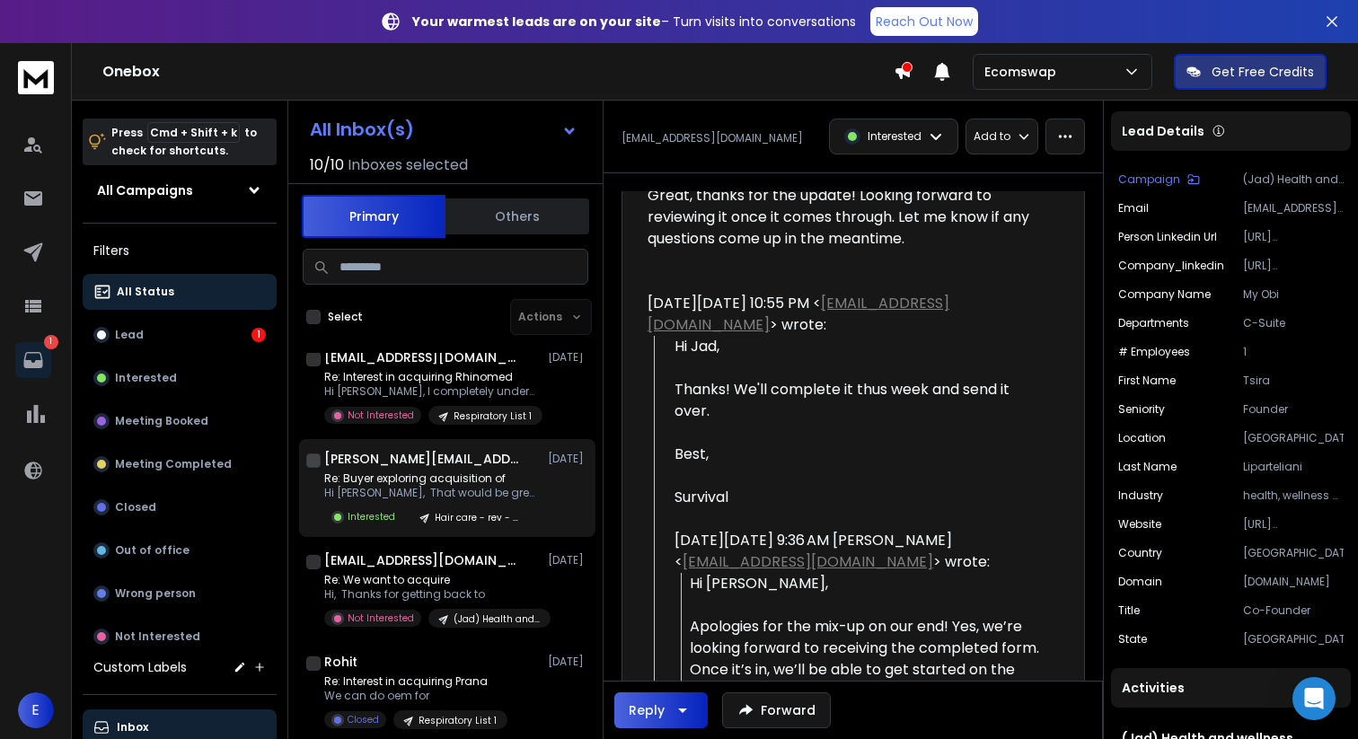
click at [430, 475] on p "Re: Buyer exploring acquisition of" at bounding box center [432, 479] width 216 height 14
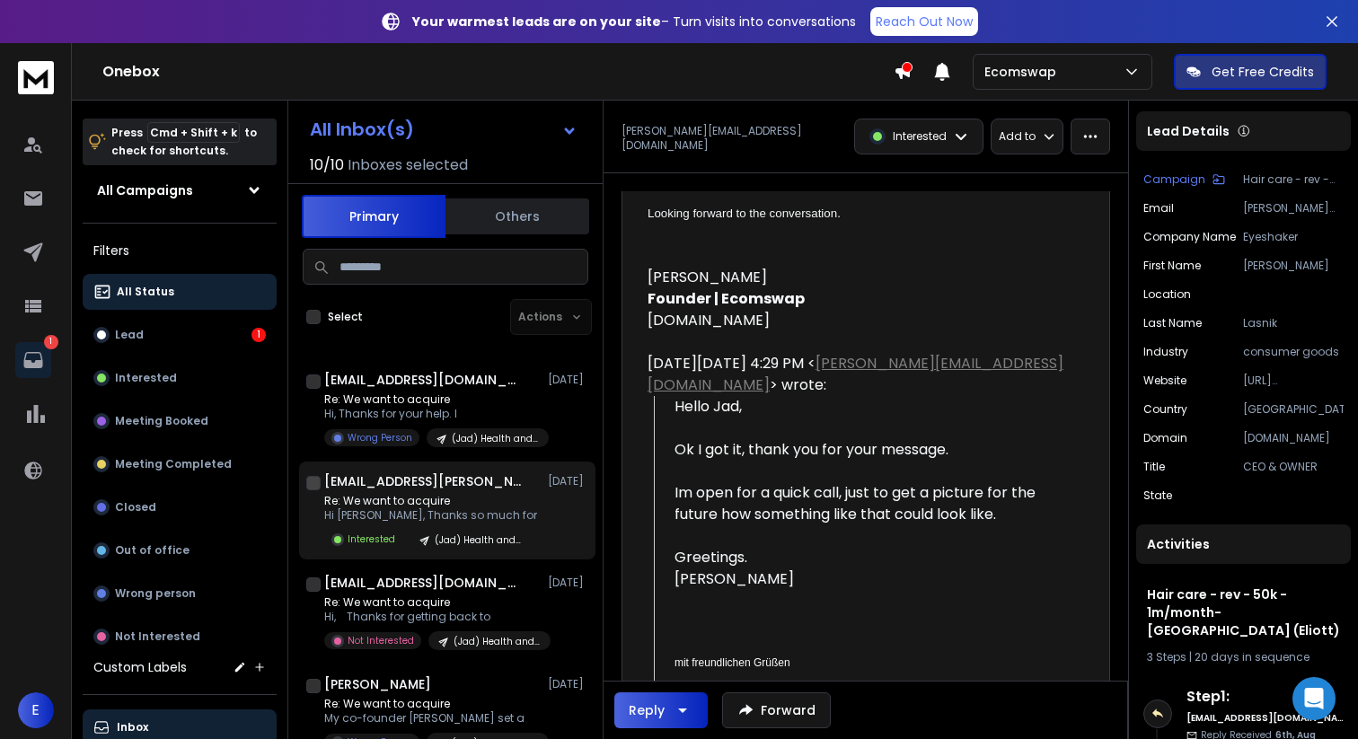
scroll to position [2537, 0]
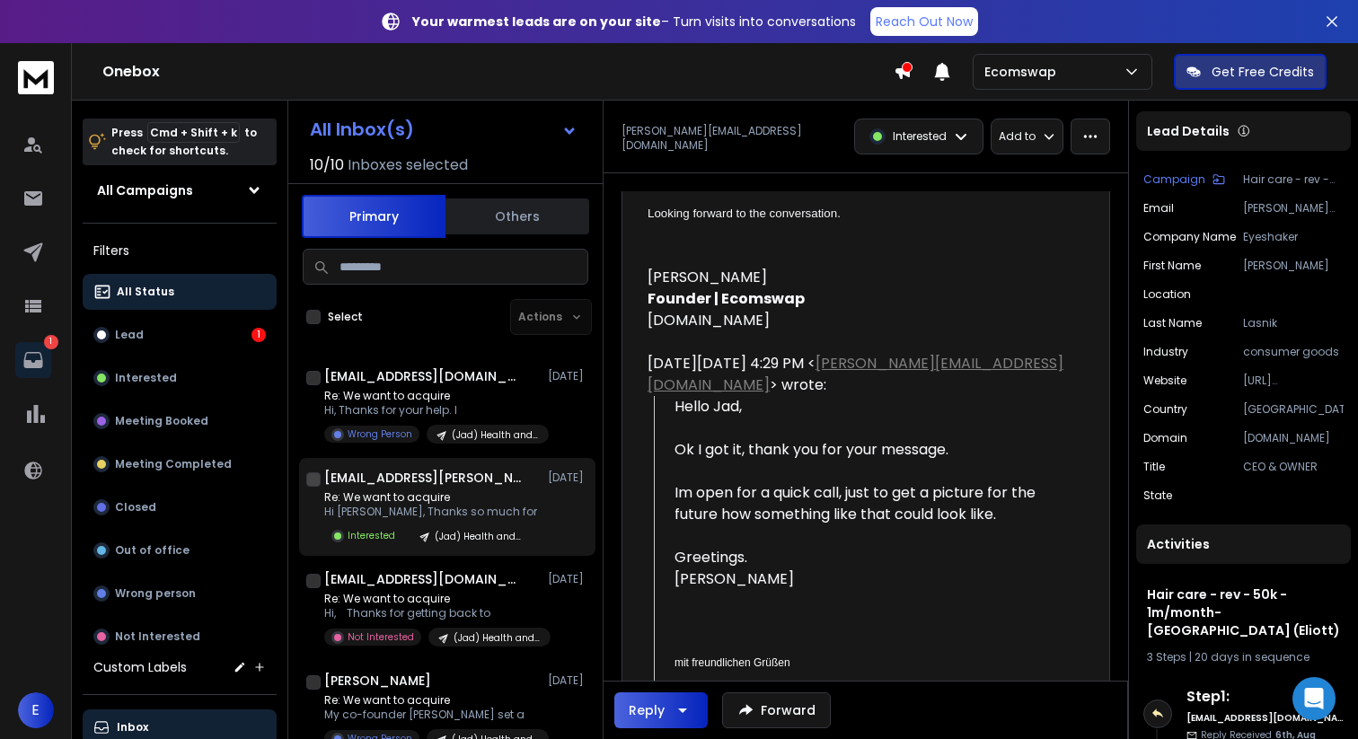
click at [453, 503] on p "Re: We want to acquire" at bounding box center [430, 497] width 213 height 14
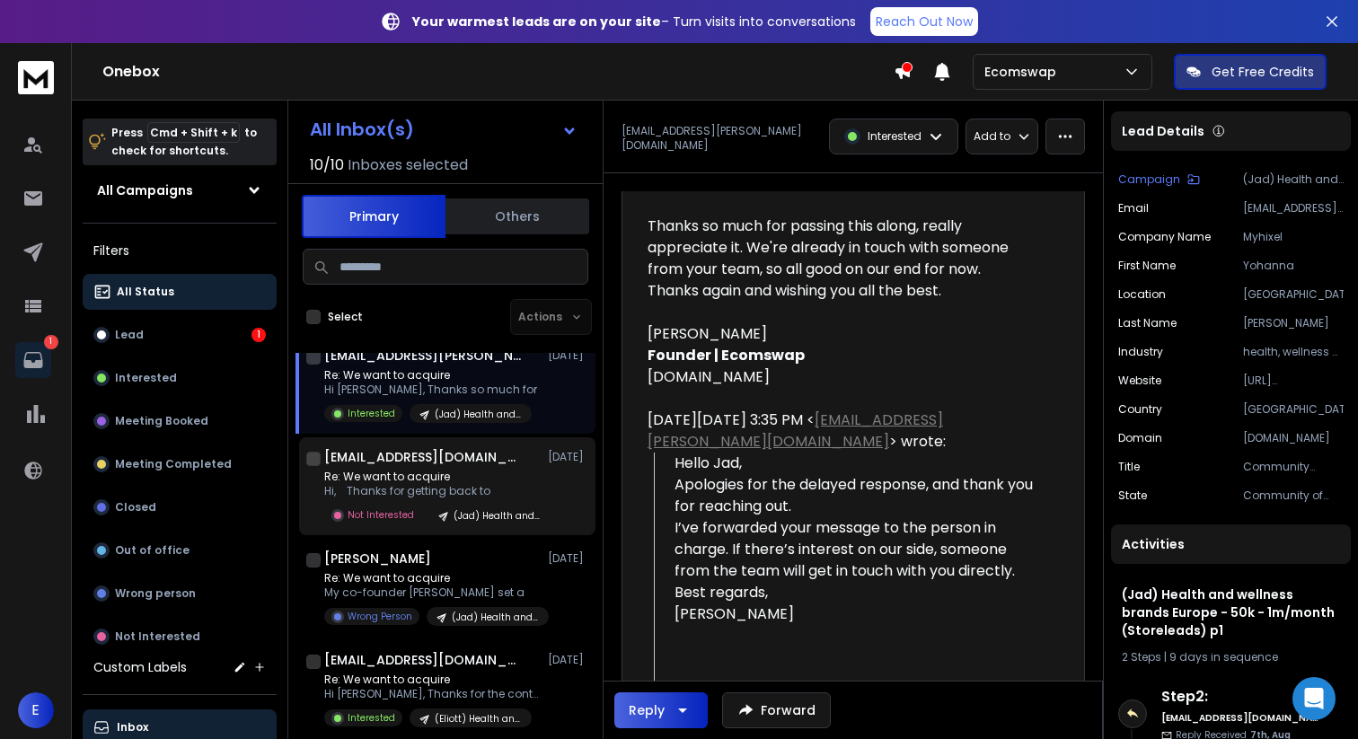
scroll to position [2664, 0]
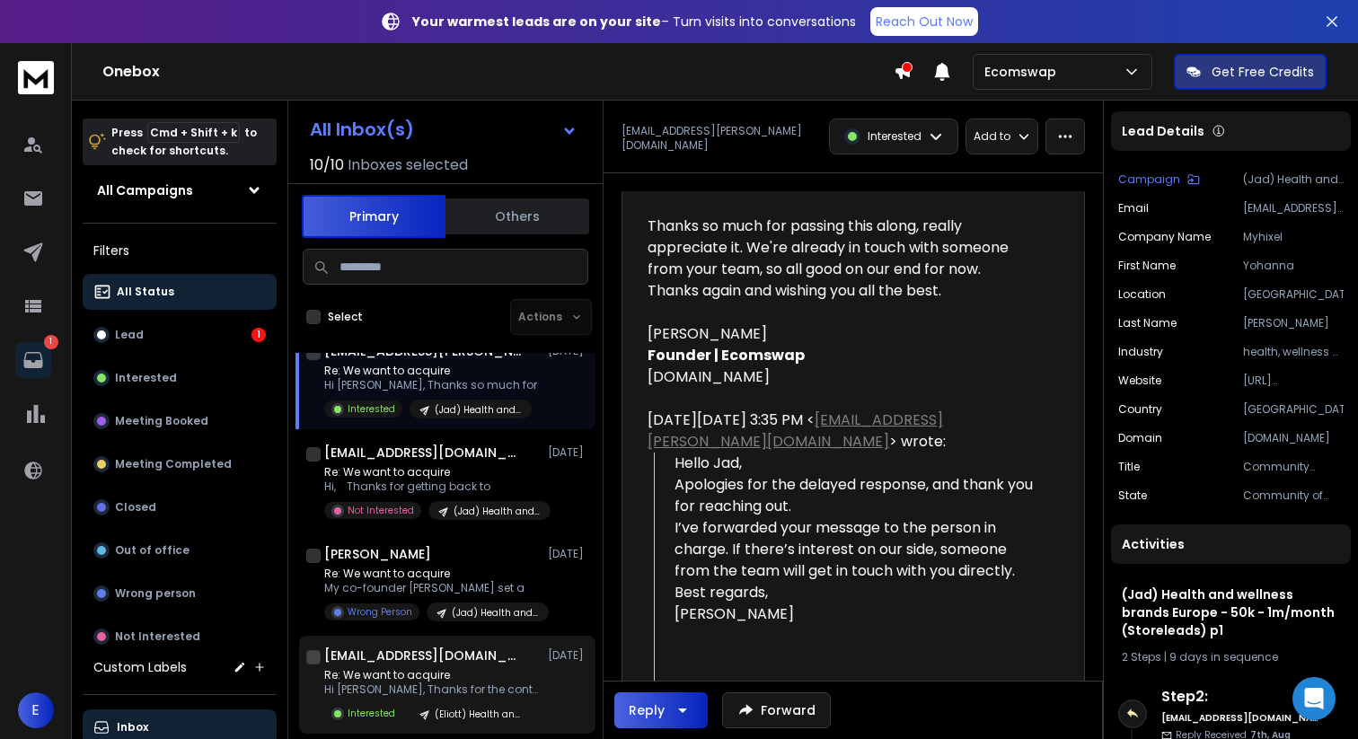
click at [407, 674] on p "Re: We want to acquire" at bounding box center [432, 675] width 216 height 14
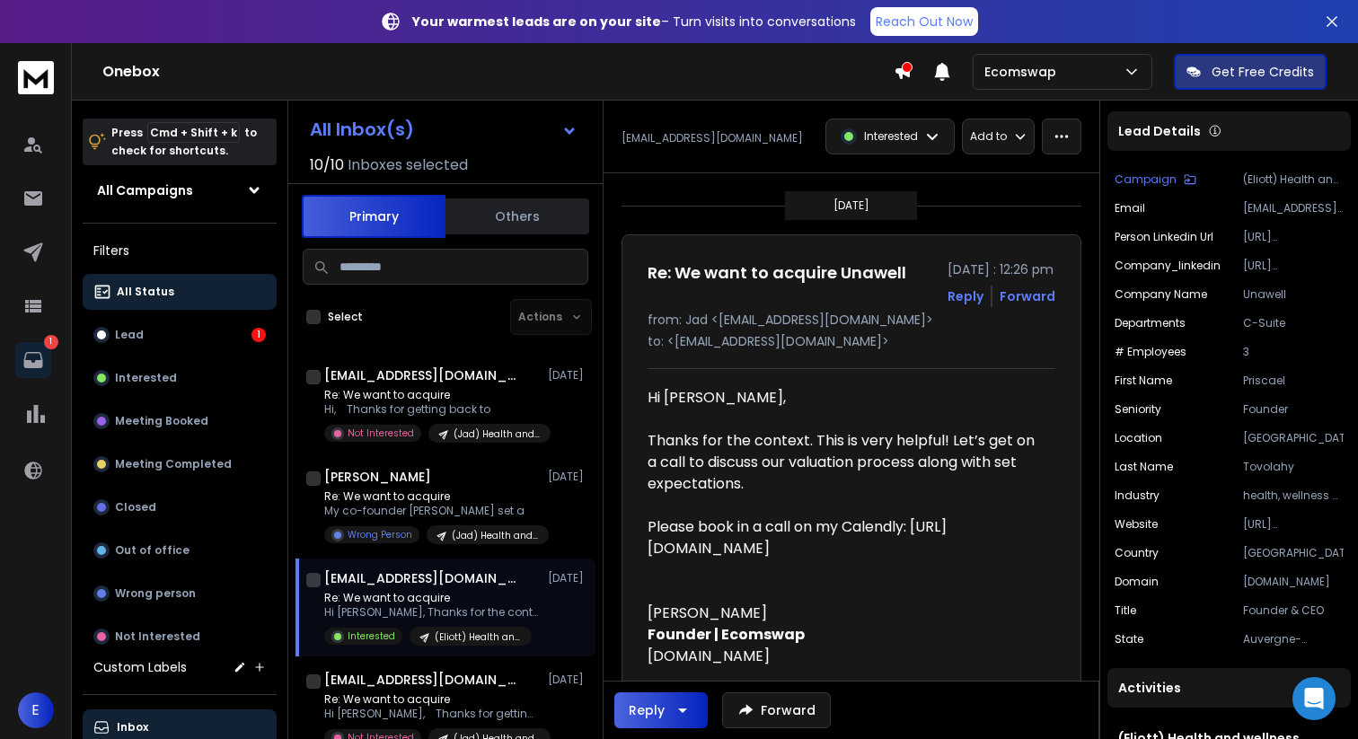
scroll to position [2745, 0]
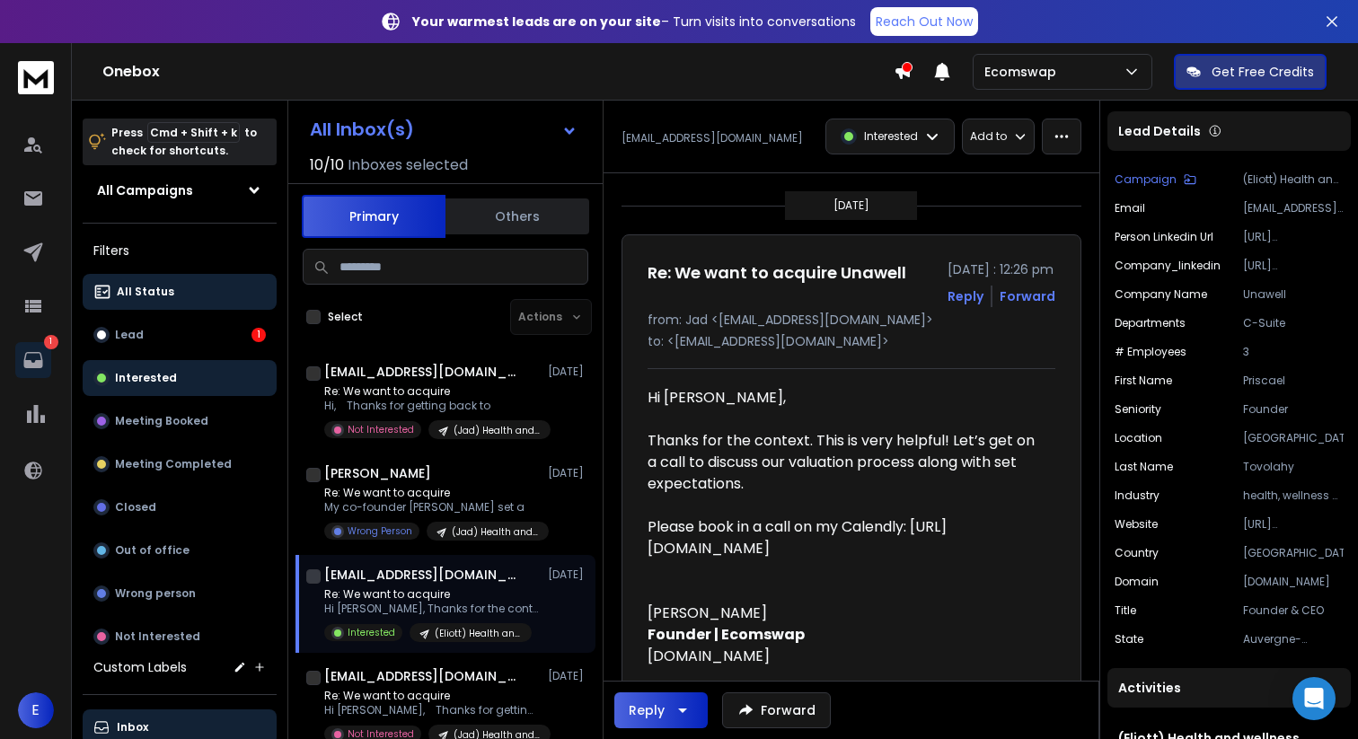
click at [169, 374] on p "Interested" at bounding box center [146, 378] width 62 height 14
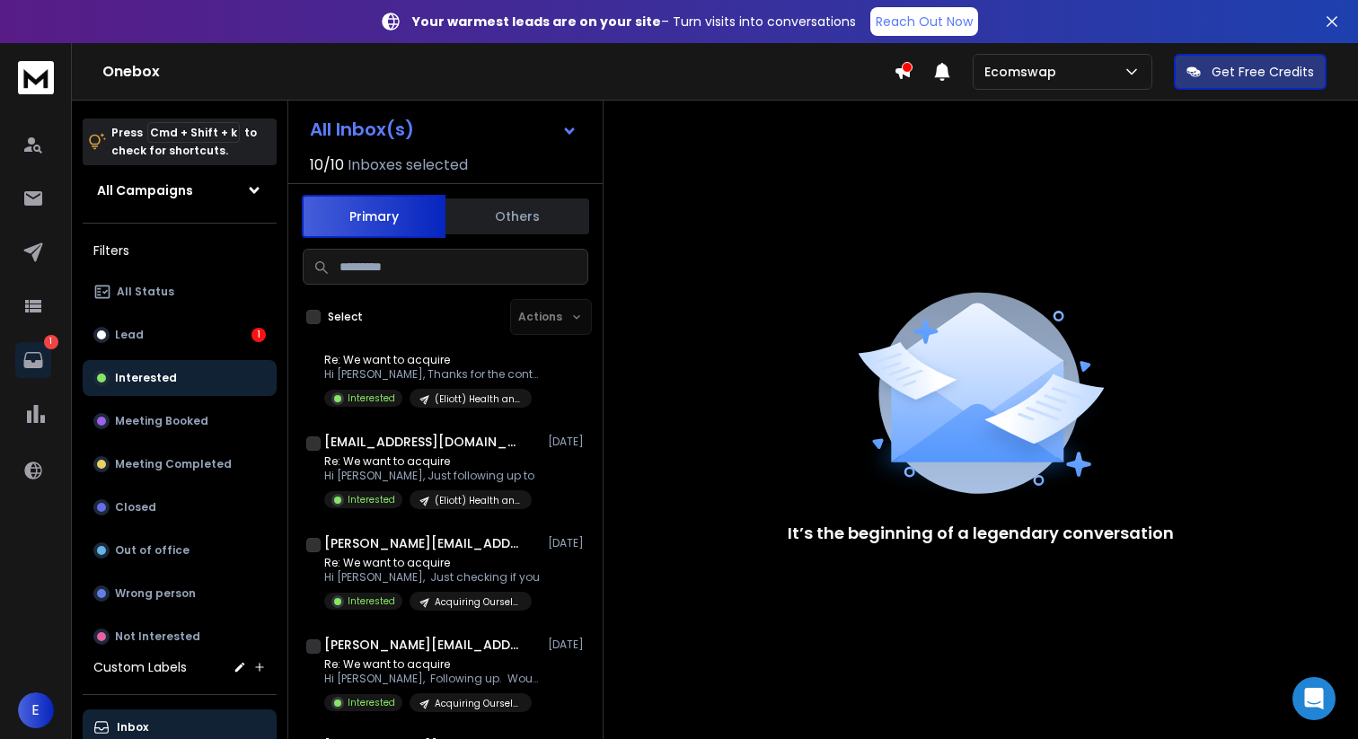
scroll to position [828, 0]
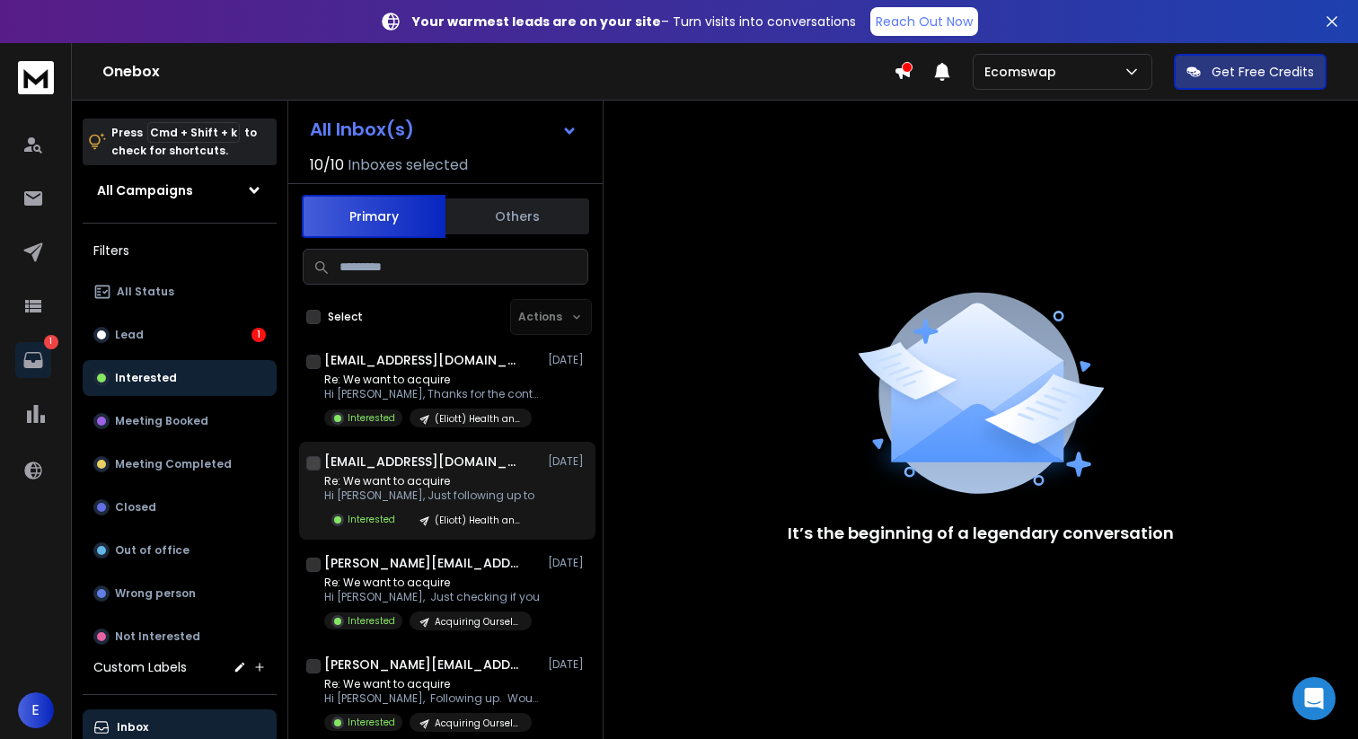
click at [432, 467] on h1 "[EMAIL_ADDRESS][DOMAIN_NAME]" at bounding box center [423, 462] width 198 height 18
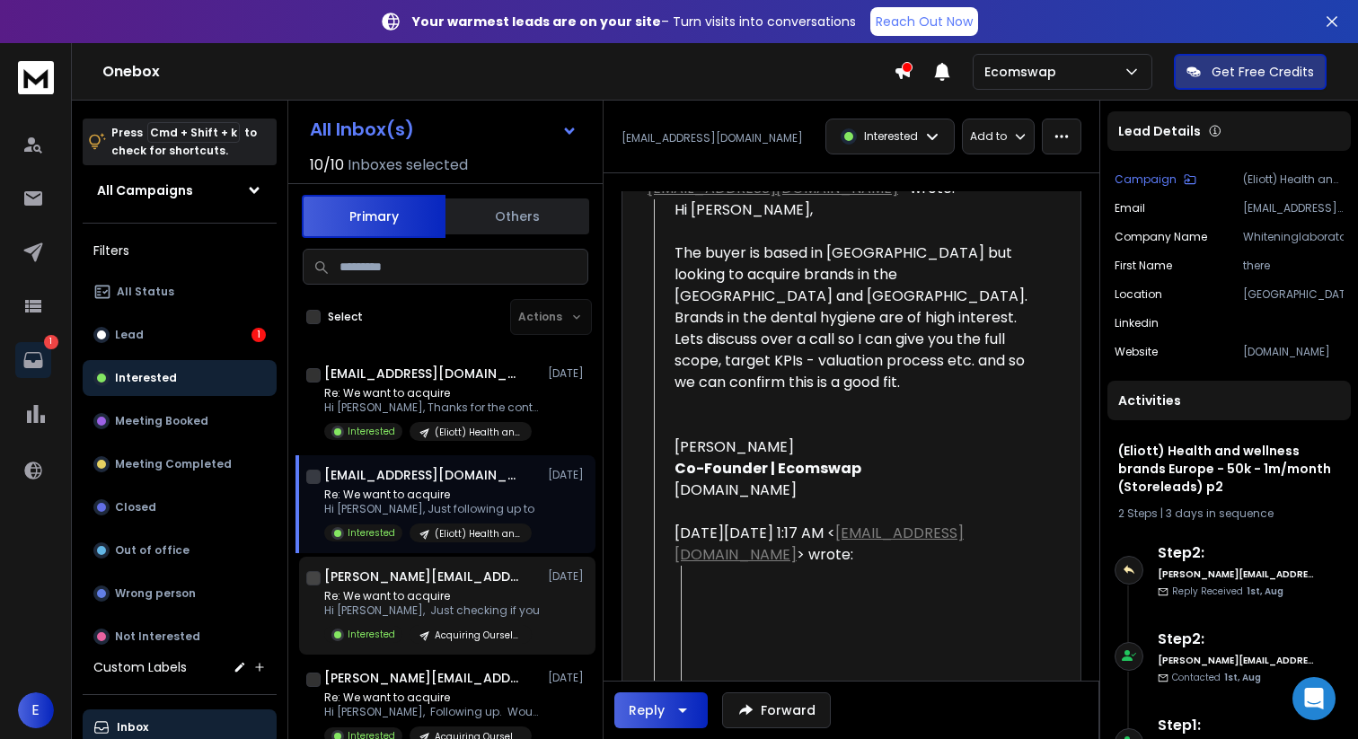
scroll to position [855, 0]
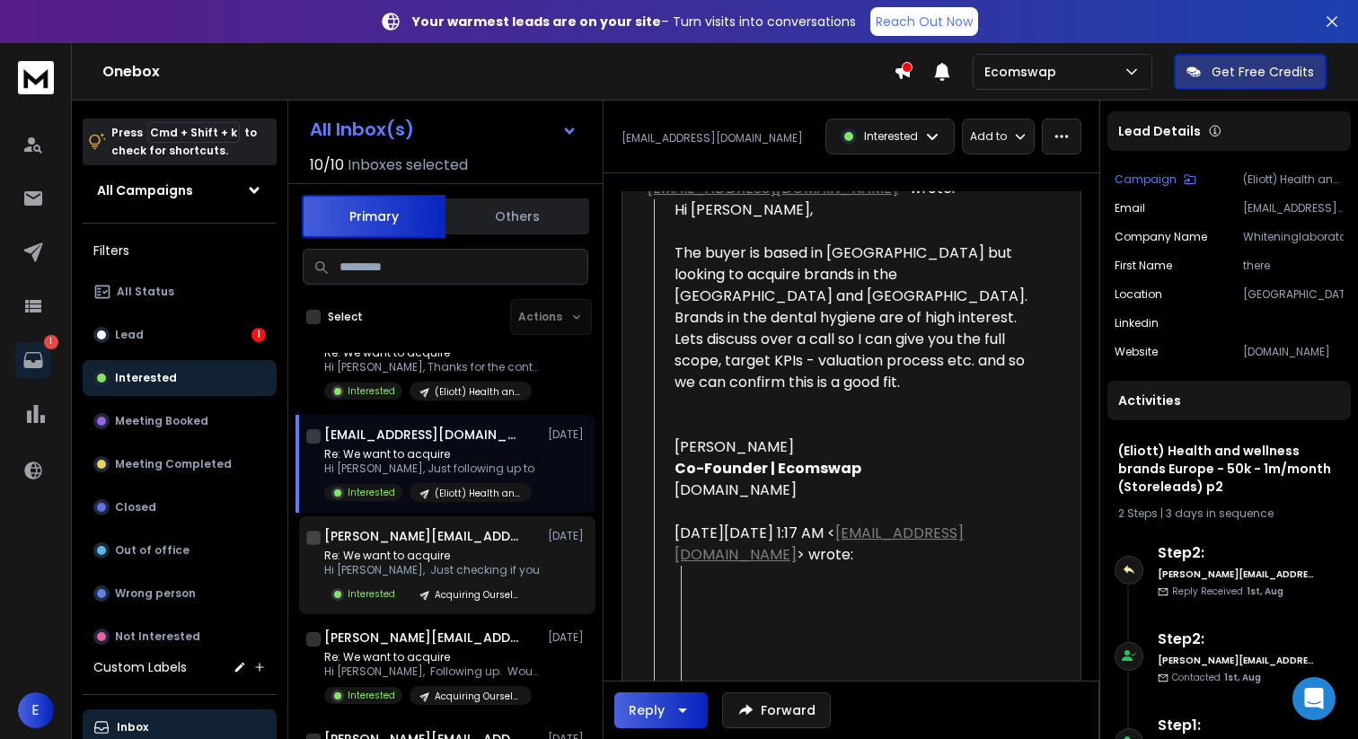
click at [450, 536] on h1 "[PERSON_NAME][EMAIL_ADDRESS][DOMAIN_NAME]" at bounding box center [423, 536] width 198 height 18
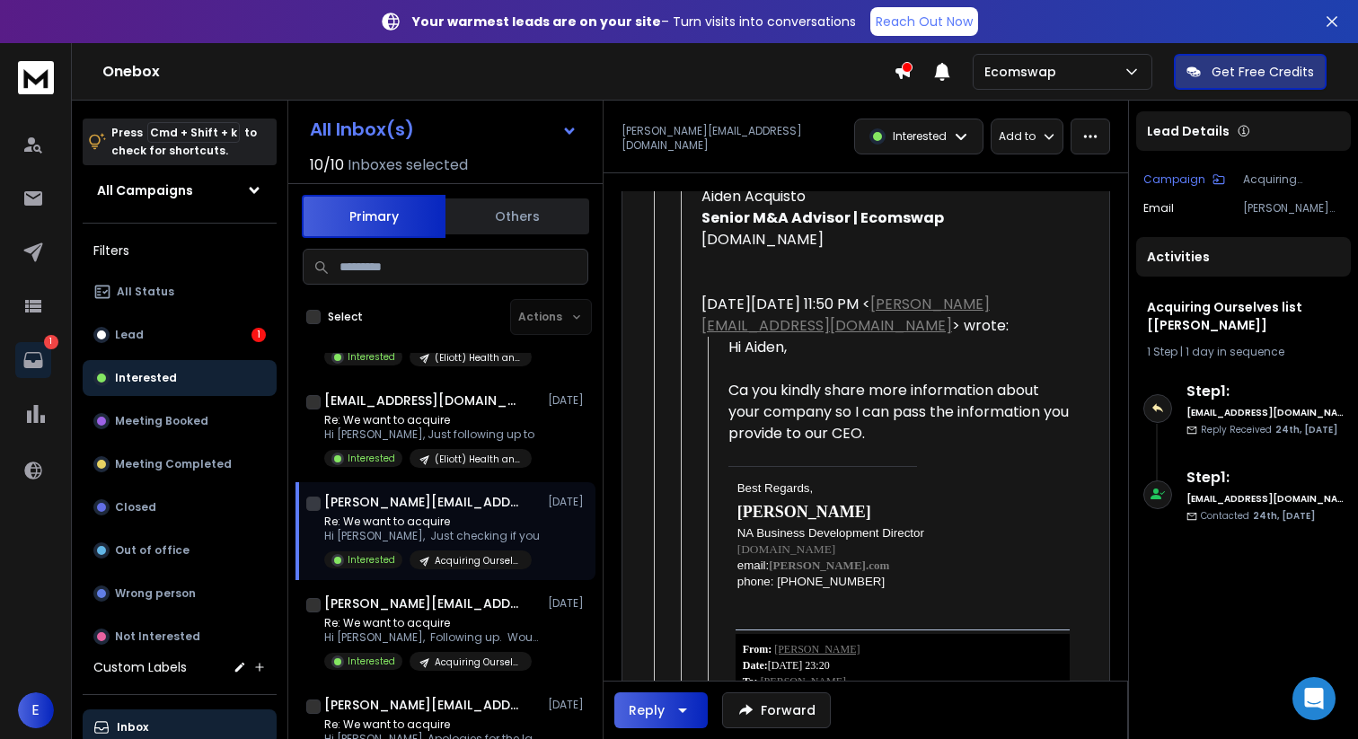
scroll to position [904, 0]
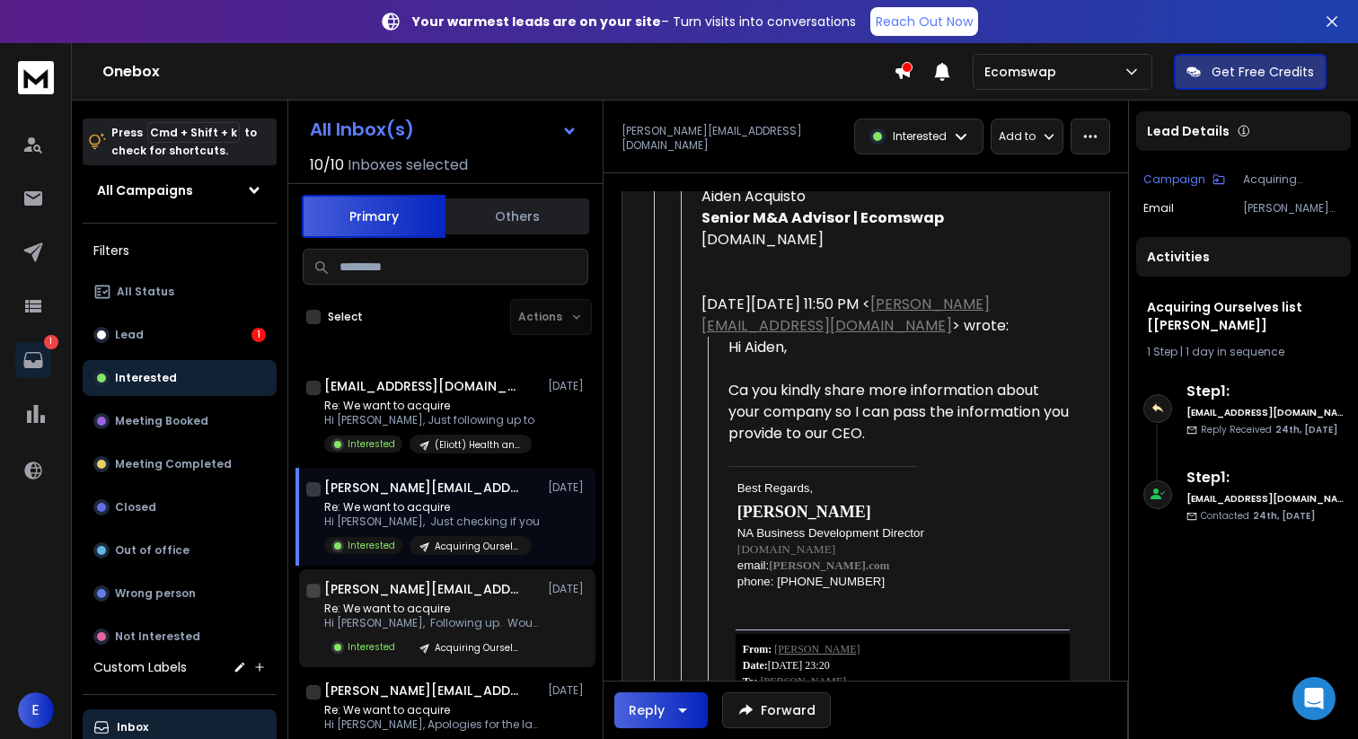
click at [418, 608] on p "Re: We want to acquire" at bounding box center [432, 609] width 216 height 14
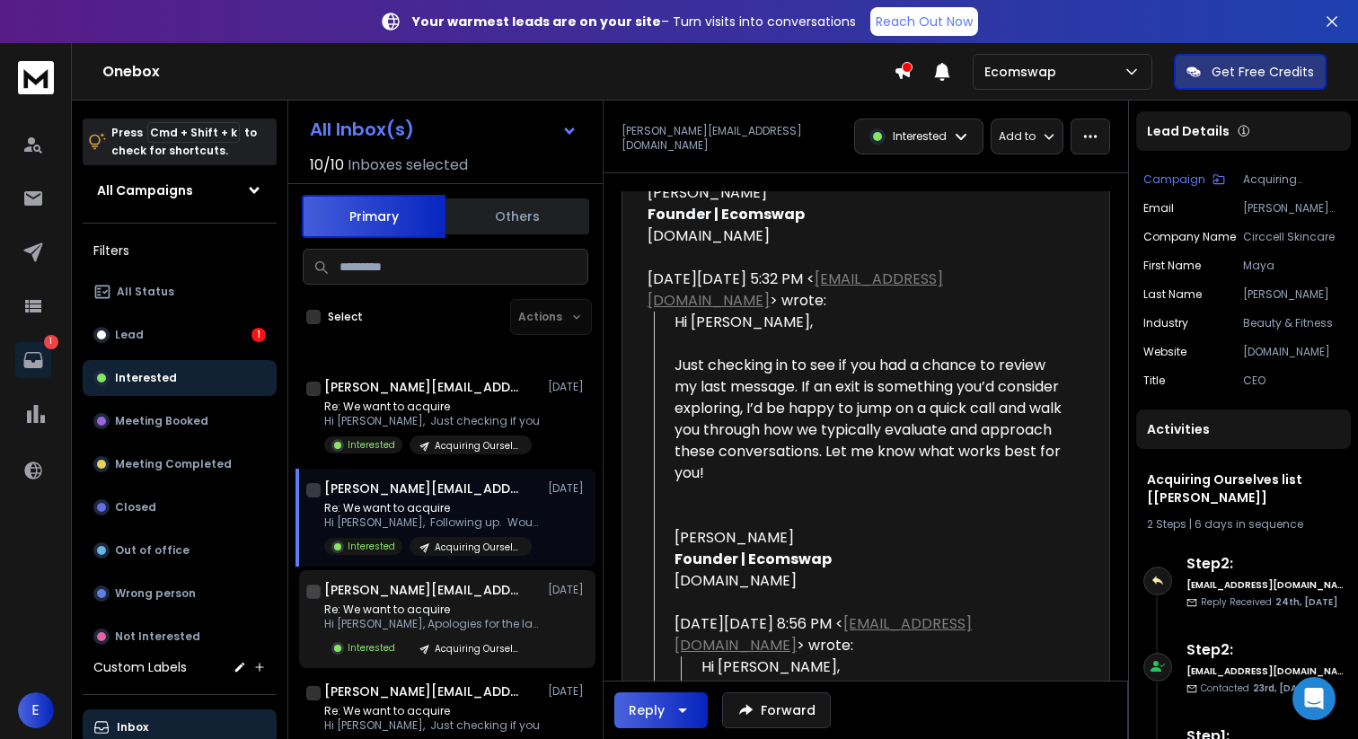
scroll to position [515, 0]
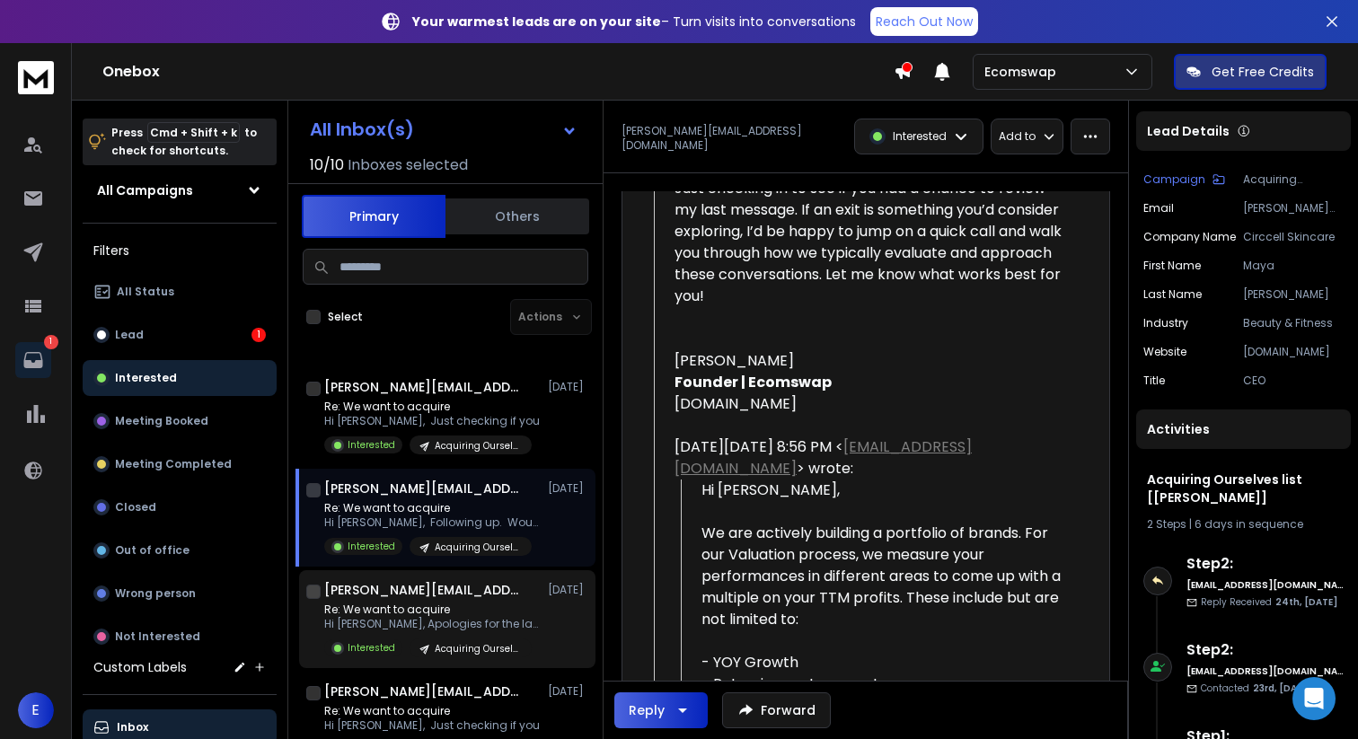
click at [435, 605] on p "Re: We want to acquire" at bounding box center [432, 610] width 216 height 14
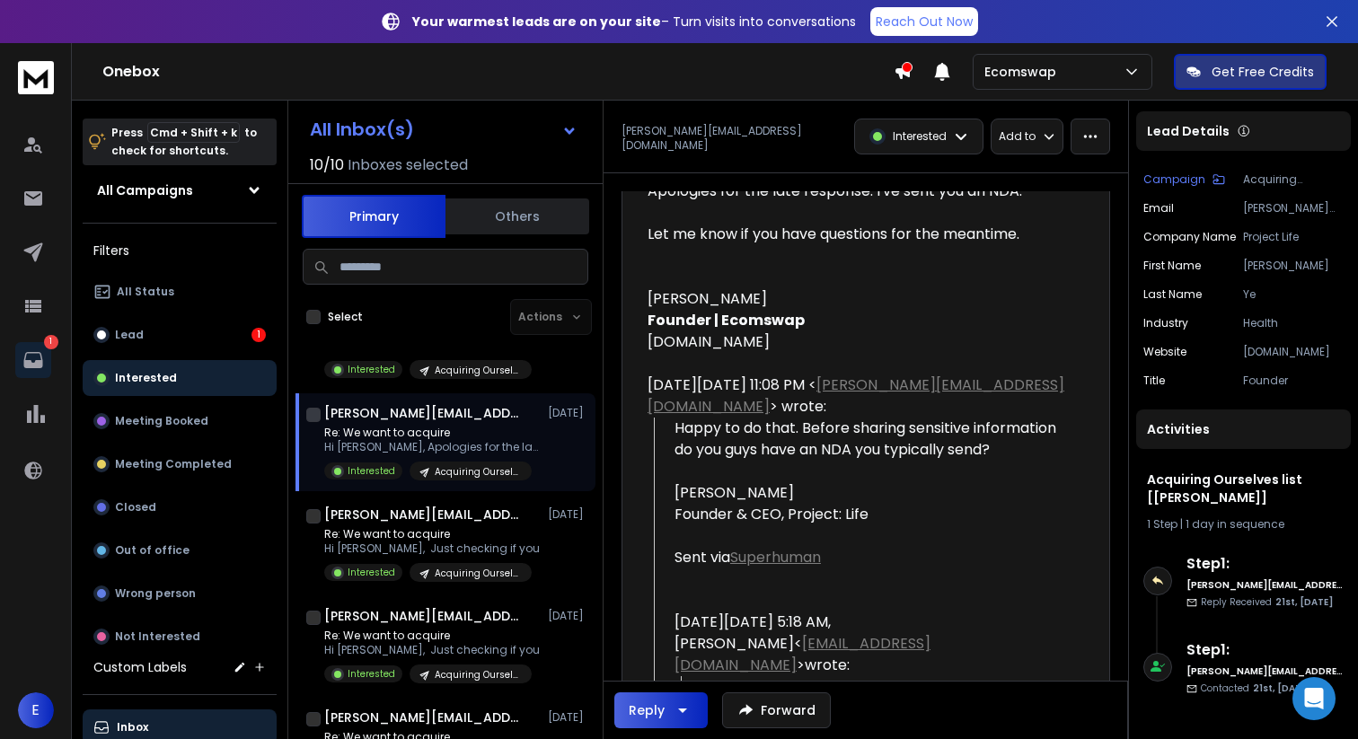
scroll to position [1241, 0]
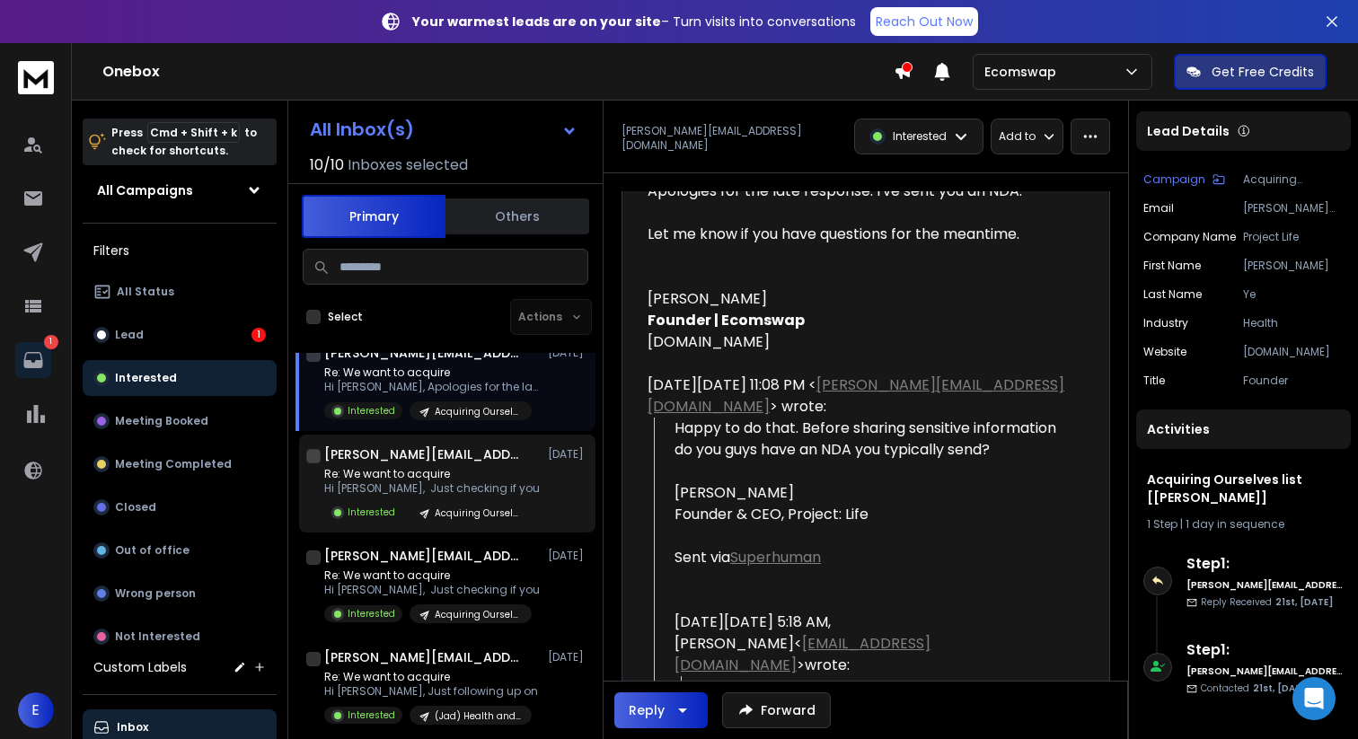
click at [466, 469] on p "Re: We want to acquire" at bounding box center [432, 474] width 216 height 14
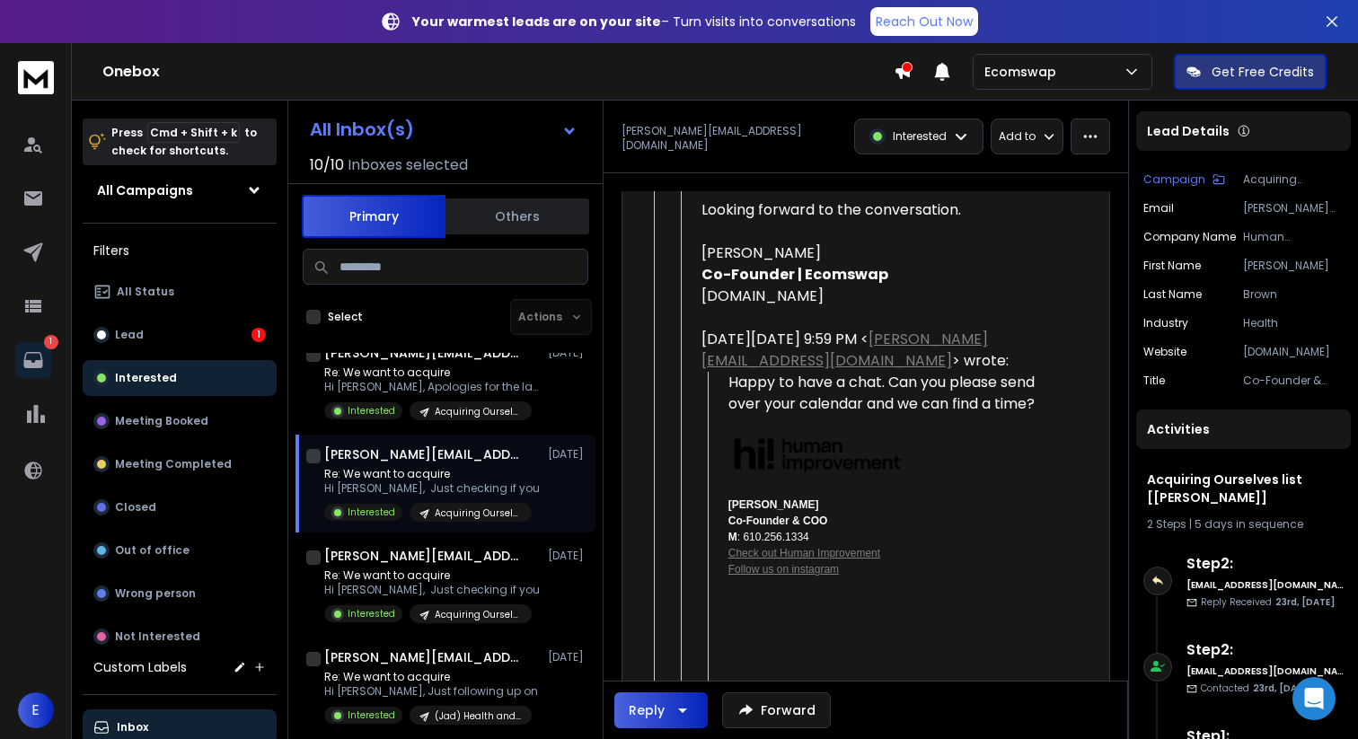
scroll to position [971, 0]
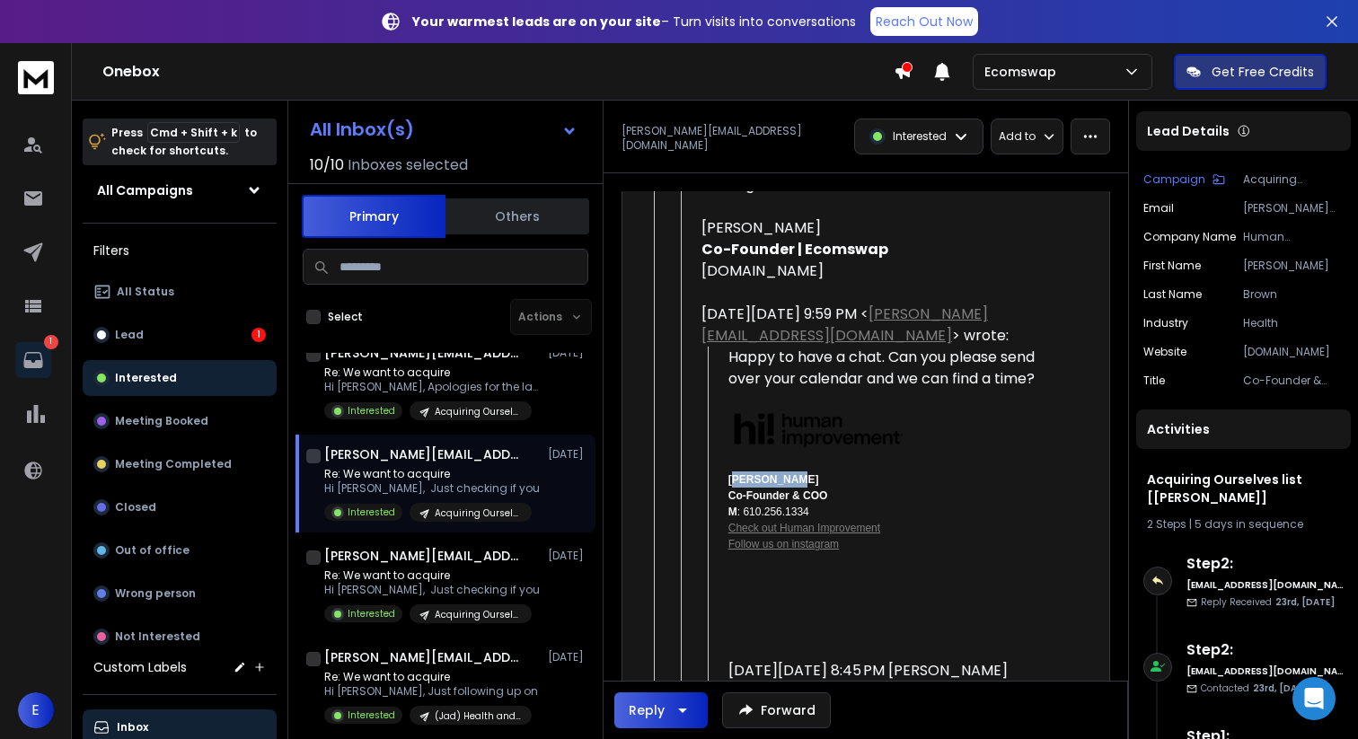
drag, startPoint x: 734, startPoint y: 521, endPoint x: 828, endPoint y: 521, distance: 94.3
click at [828, 488] on div "[PERSON_NAME]" at bounding box center [898, 480] width 341 height 16
click at [747, 486] on strong "[PERSON_NAME]" at bounding box center [773, 479] width 91 height 13
drag, startPoint x: 727, startPoint y: 523, endPoint x: 808, endPoint y: 524, distance: 81.7
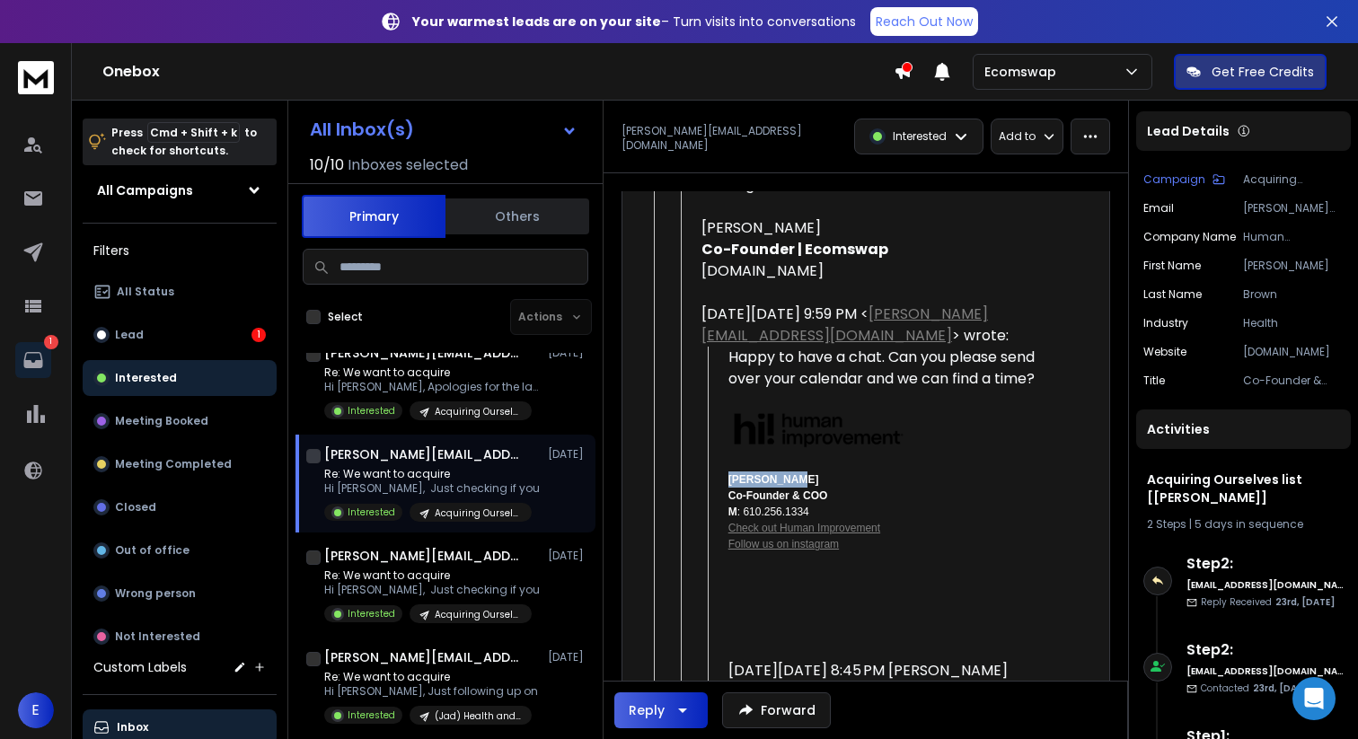
copy strong "[PERSON_NAME]"
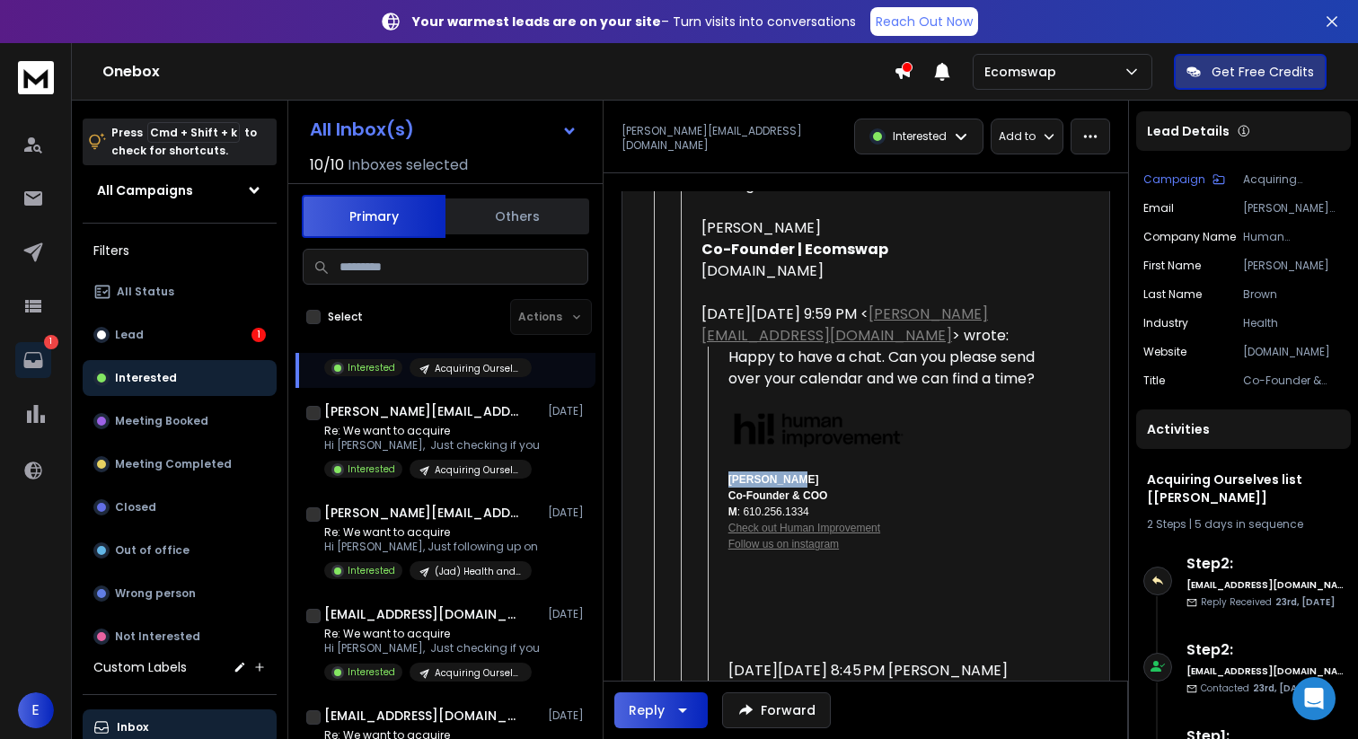
scroll to position [1388, 0]
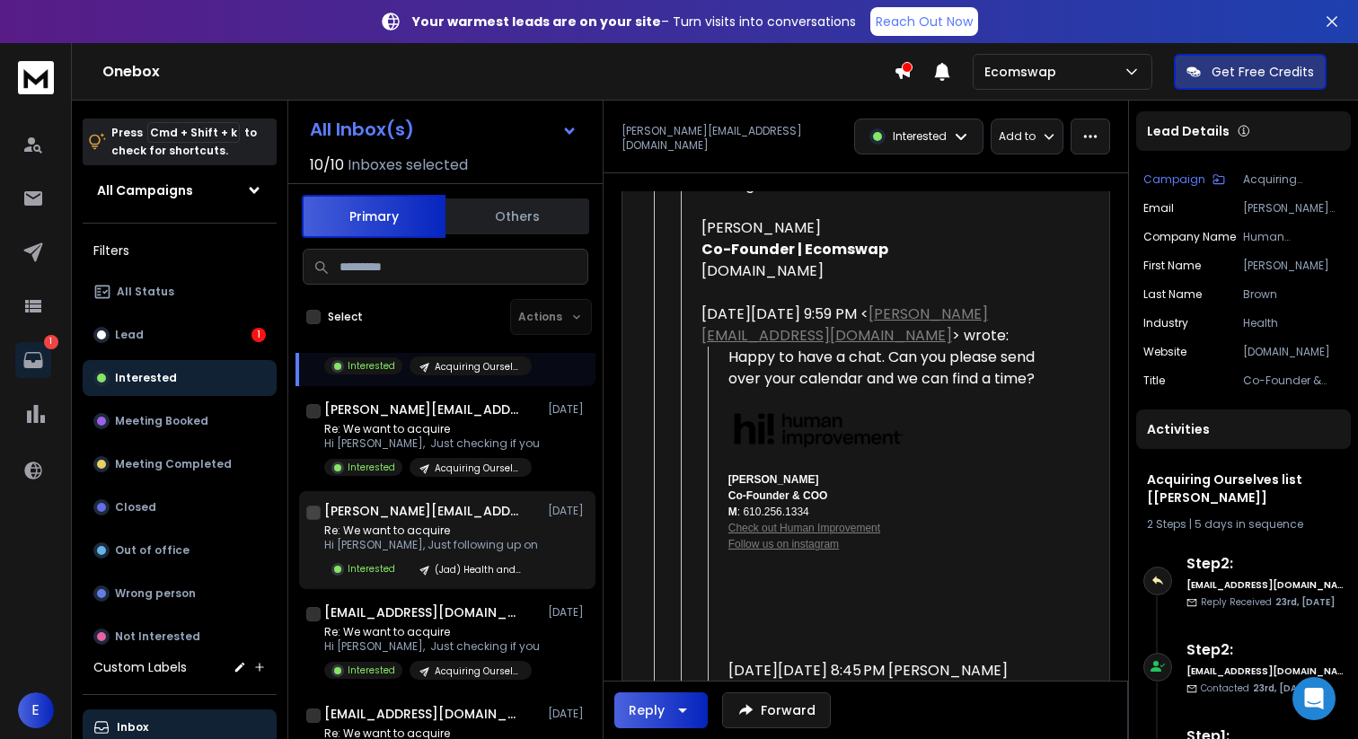
click at [417, 510] on h1 "[PERSON_NAME][EMAIL_ADDRESS][DOMAIN_NAME]" at bounding box center [423, 511] width 198 height 18
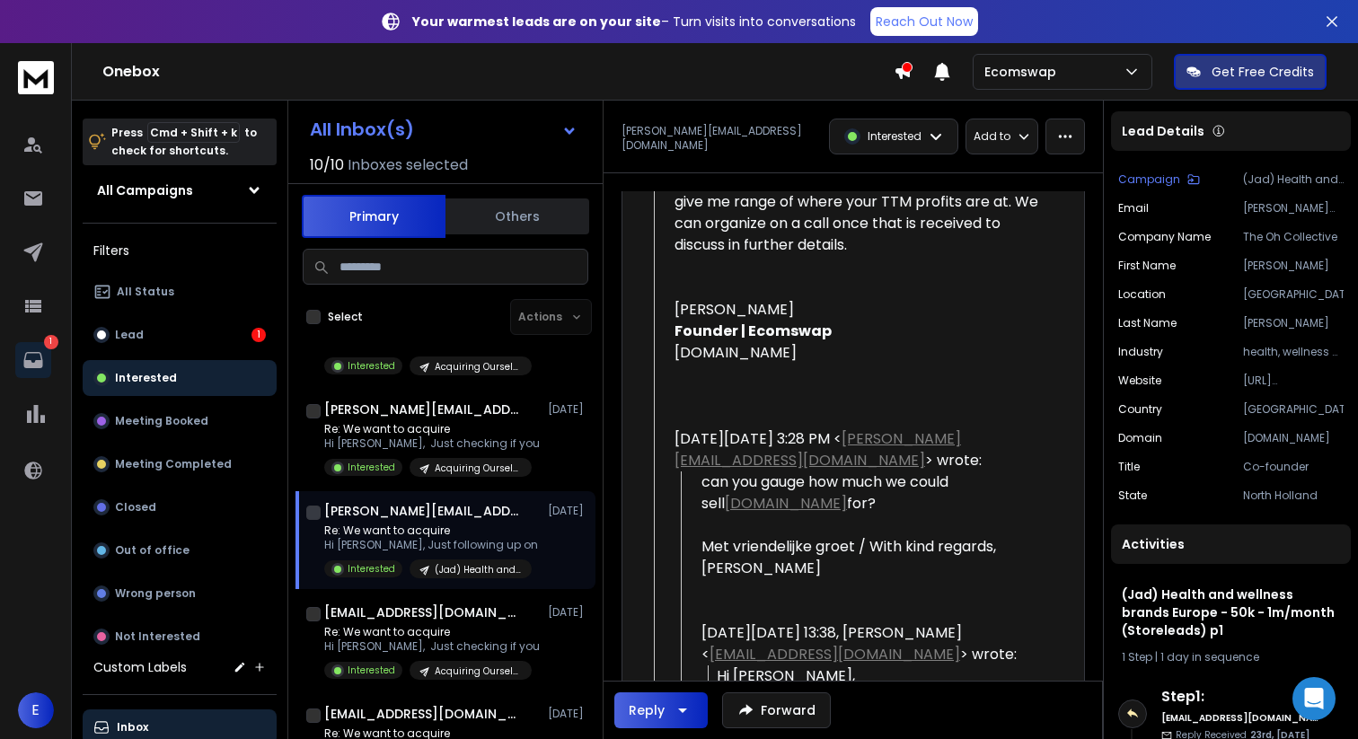
scroll to position [589, 0]
click at [799, 504] on link "[DOMAIN_NAME]" at bounding box center [786, 501] width 122 height 21
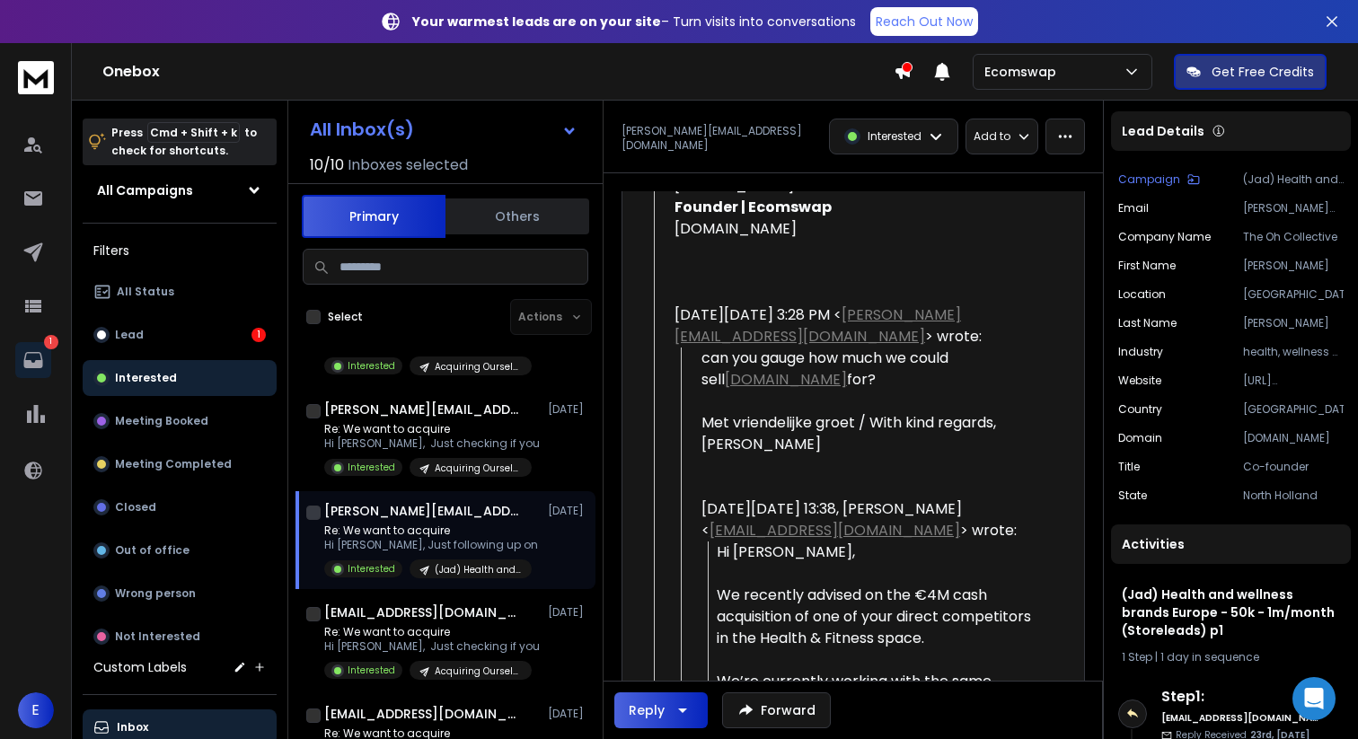
scroll to position [714, 0]
